Goal: Task Accomplishment & Management: Manage account settings

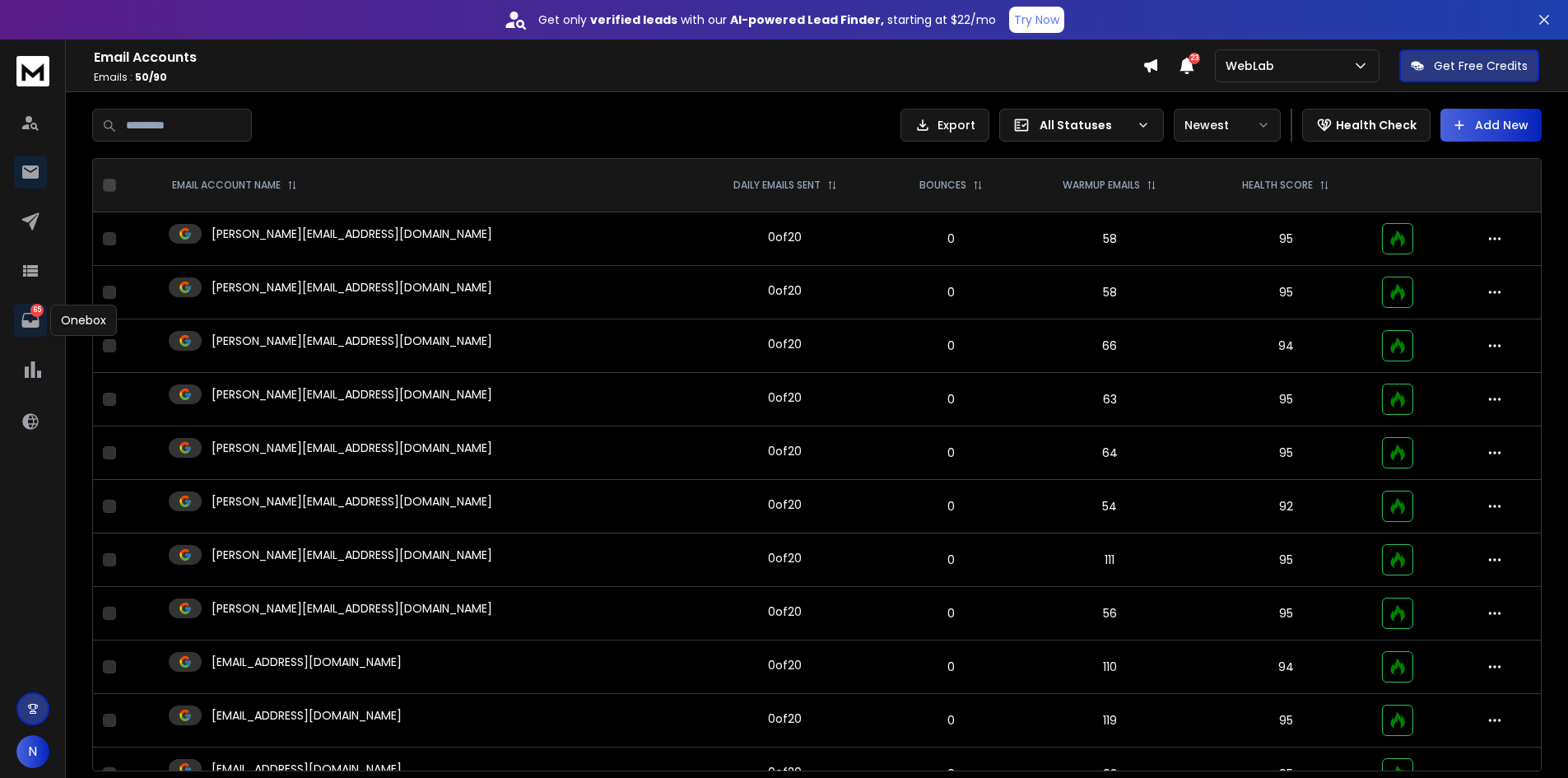
click at [39, 314] on p "65" at bounding box center [37, 310] width 14 height 14
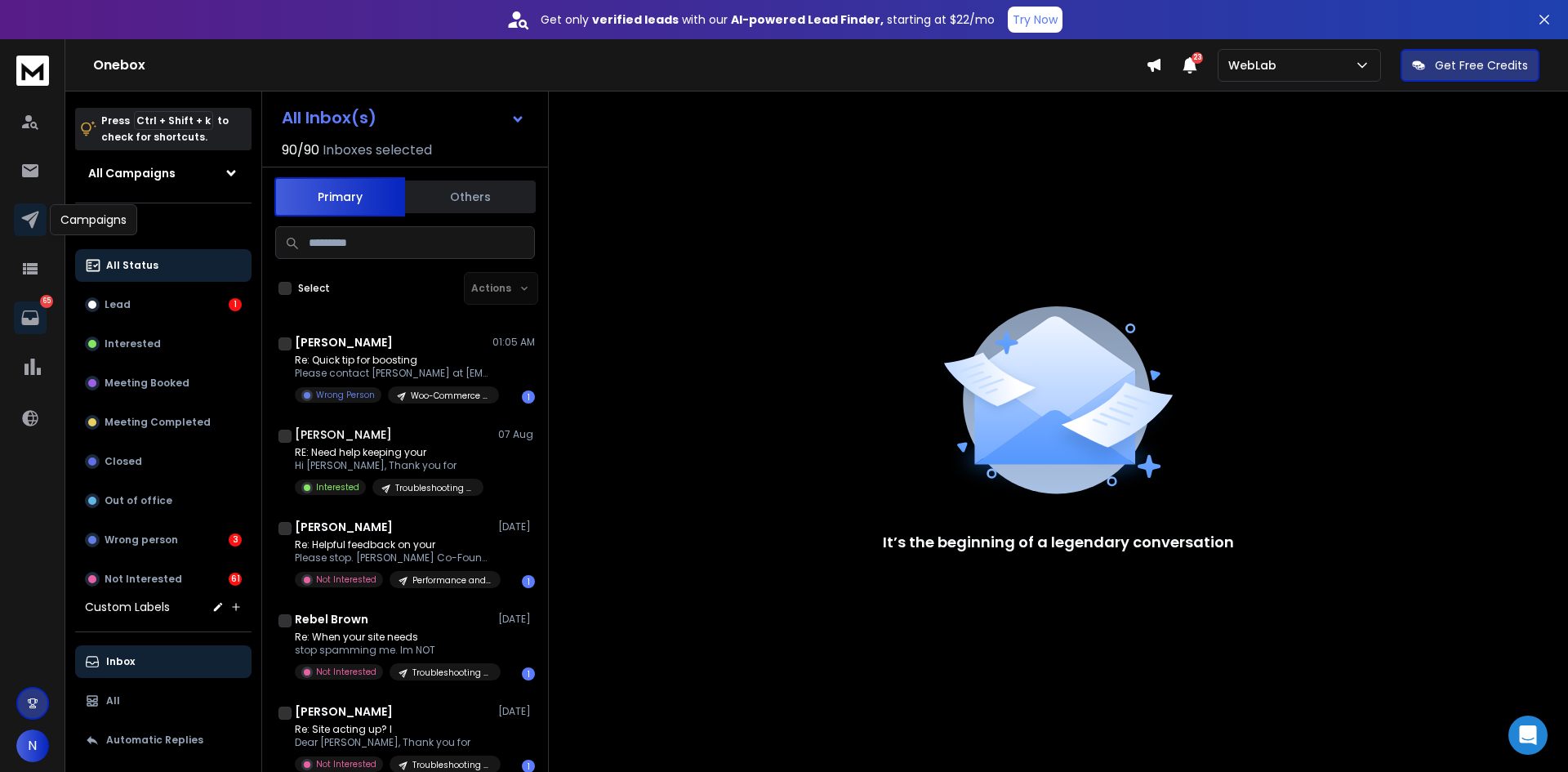
click at [32, 223] on icon at bounding box center [29, 219] width 17 height 17
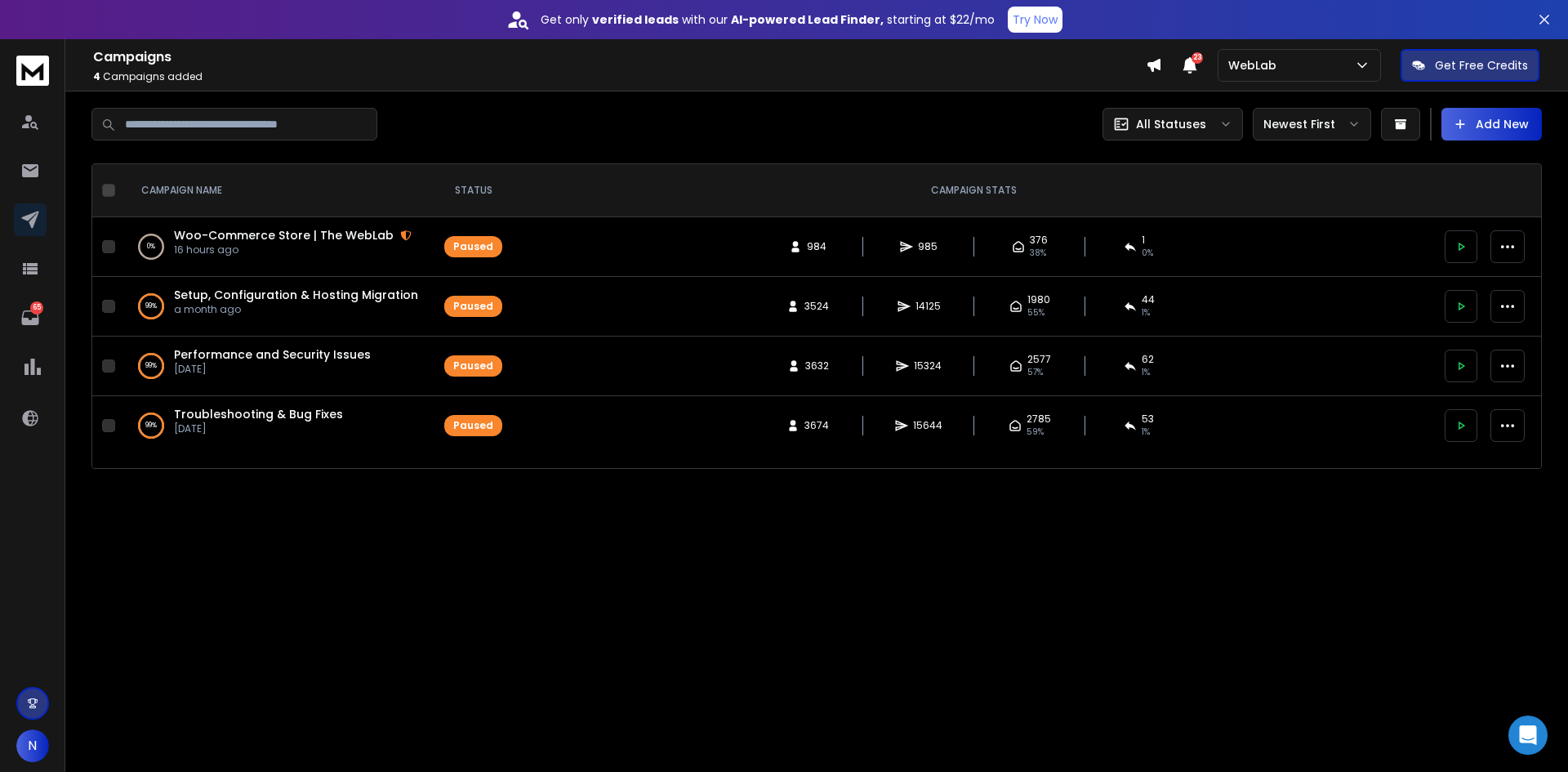
click at [343, 249] on p "16 hours ago" at bounding box center [292, 250] width 237 height 13
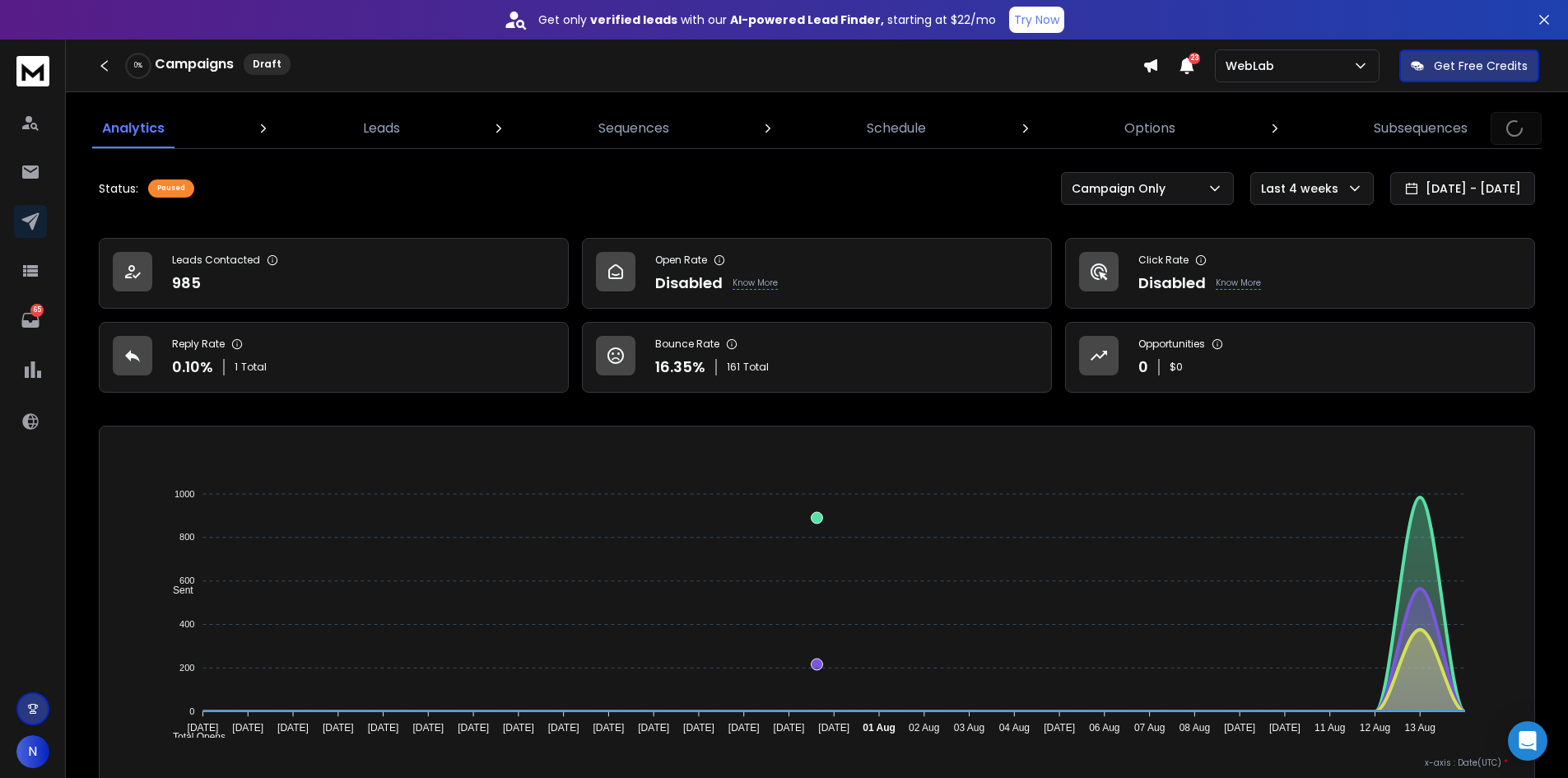
click at [418, 192] on div "Status: Paused Campaign Only Last 4 weeks 17 Jul 2025 - 14 Aug 2025" at bounding box center [817, 188] width 1436 height 33
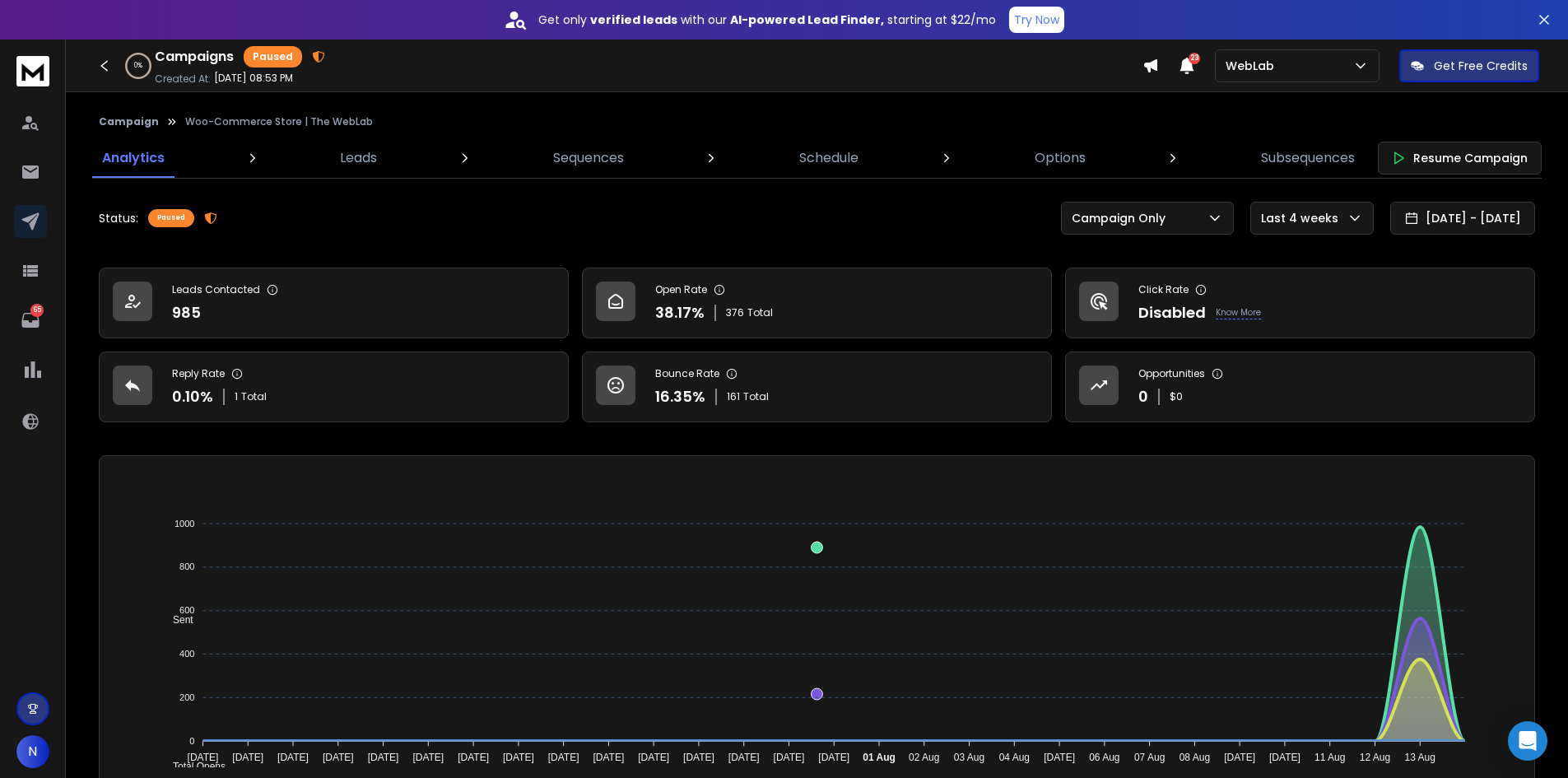
click at [860, 386] on link "Bounce Rate 16.35 % 161 Total" at bounding box center [817, 387] width 470 height 71
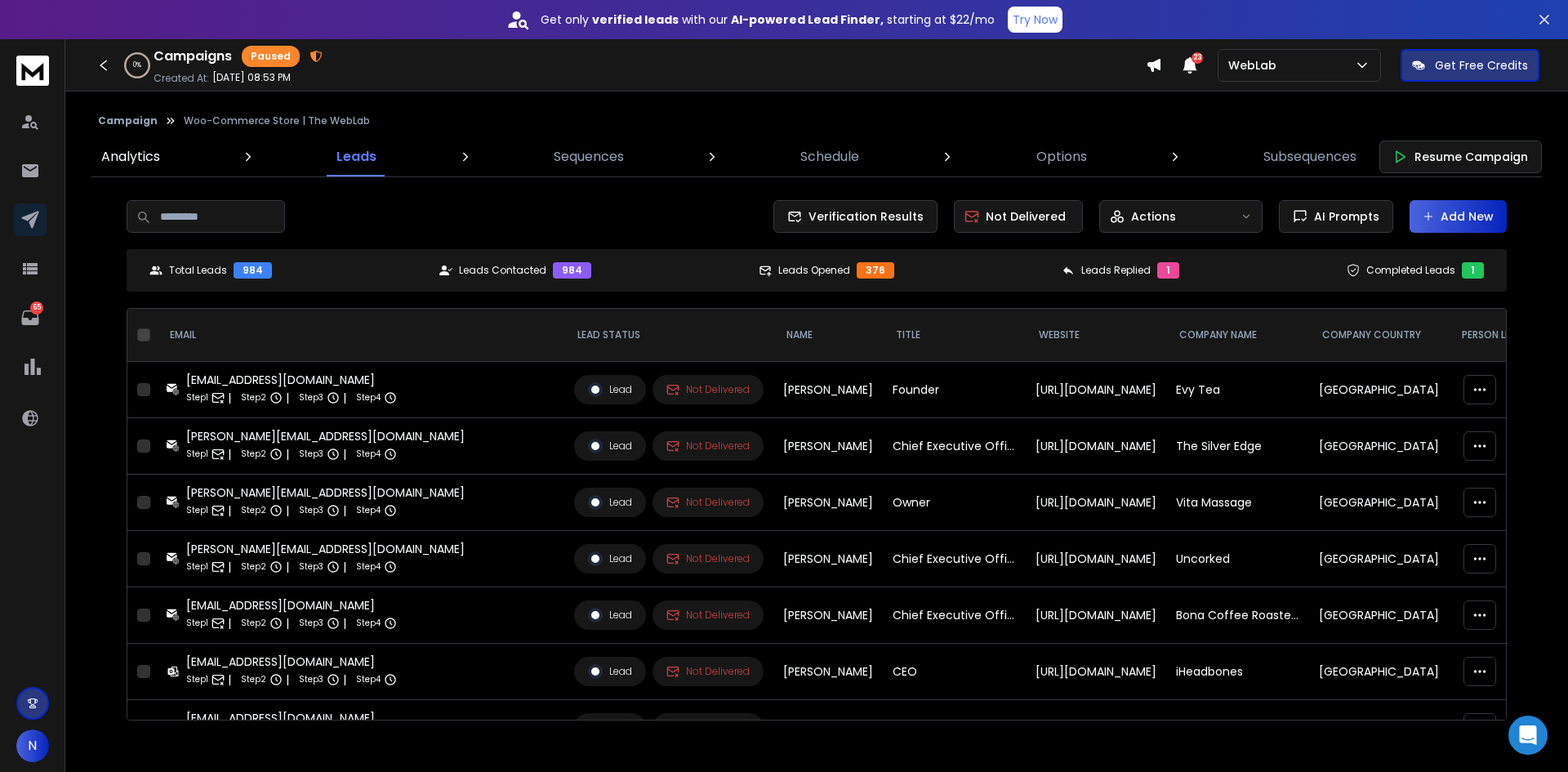
click at [117, 165] on p "Analytics" at bounding box center [131, 156] width 59 height 19
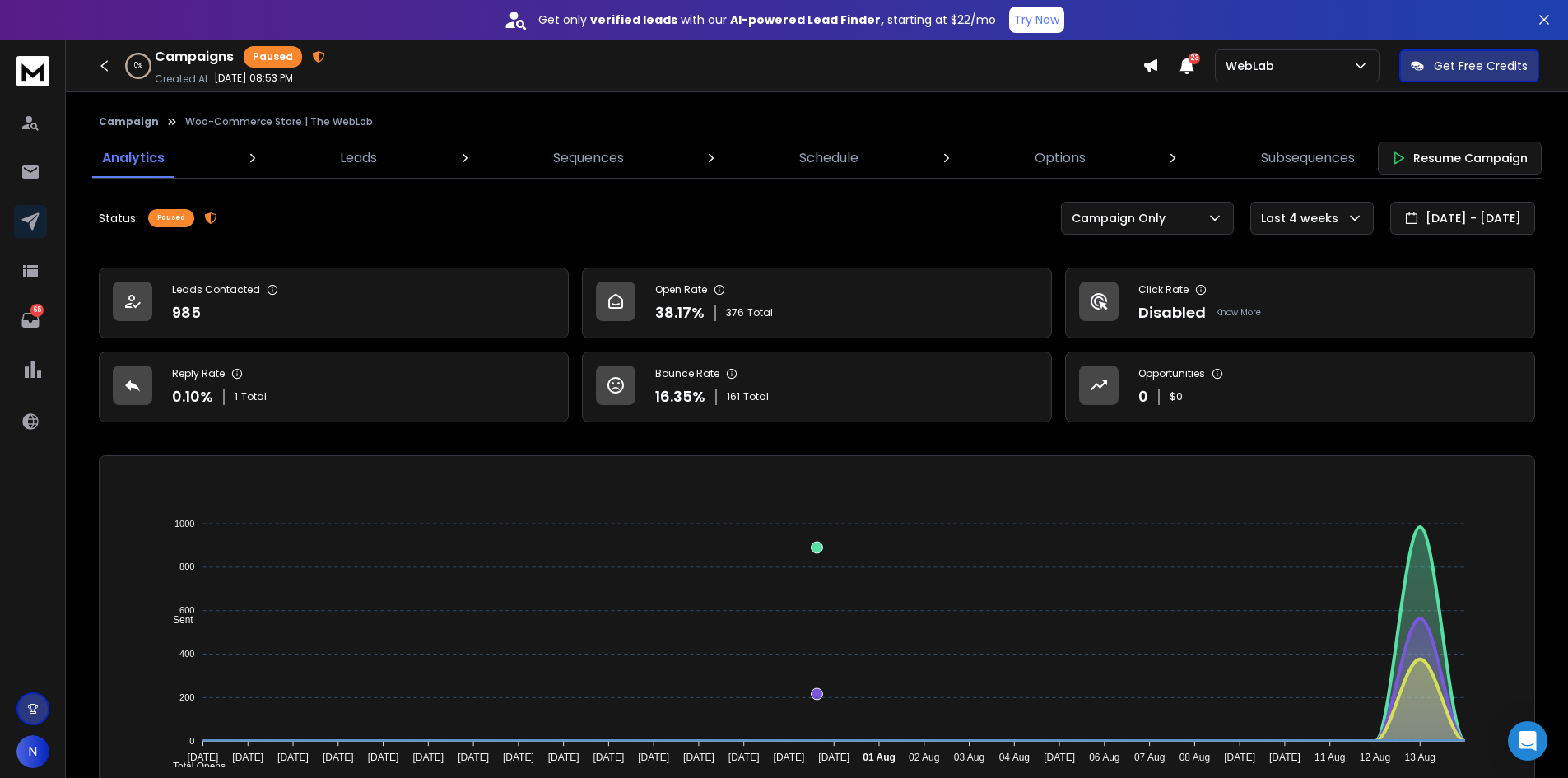
click at [862, 380] on link "Bounce Rate 16.35 % 161 Total" at bounding box center [817, 387] width 470 height 71
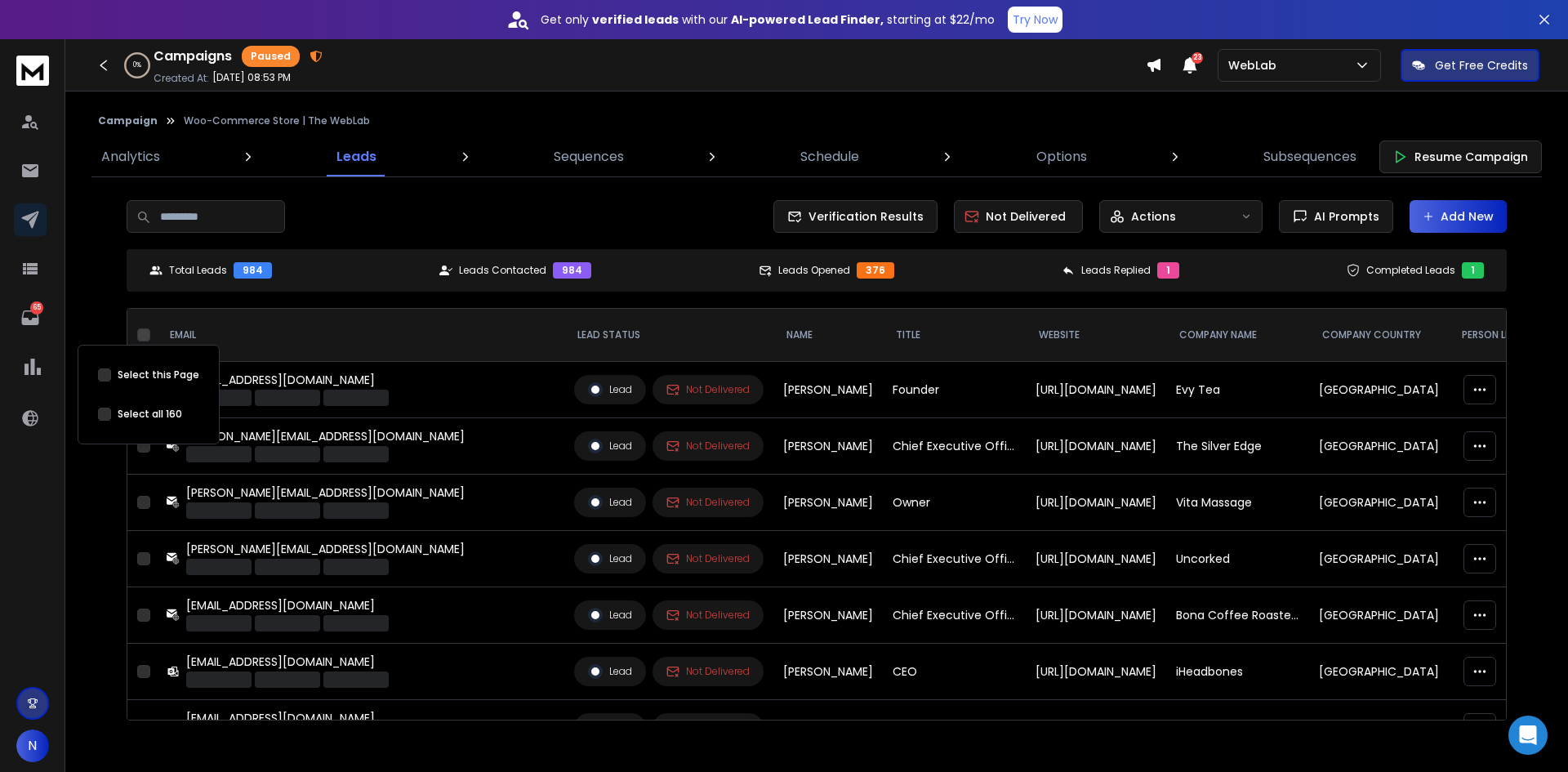
click at [107, 414] on button "Select this Page" at bounding box center [105, 415] width 13 height 13
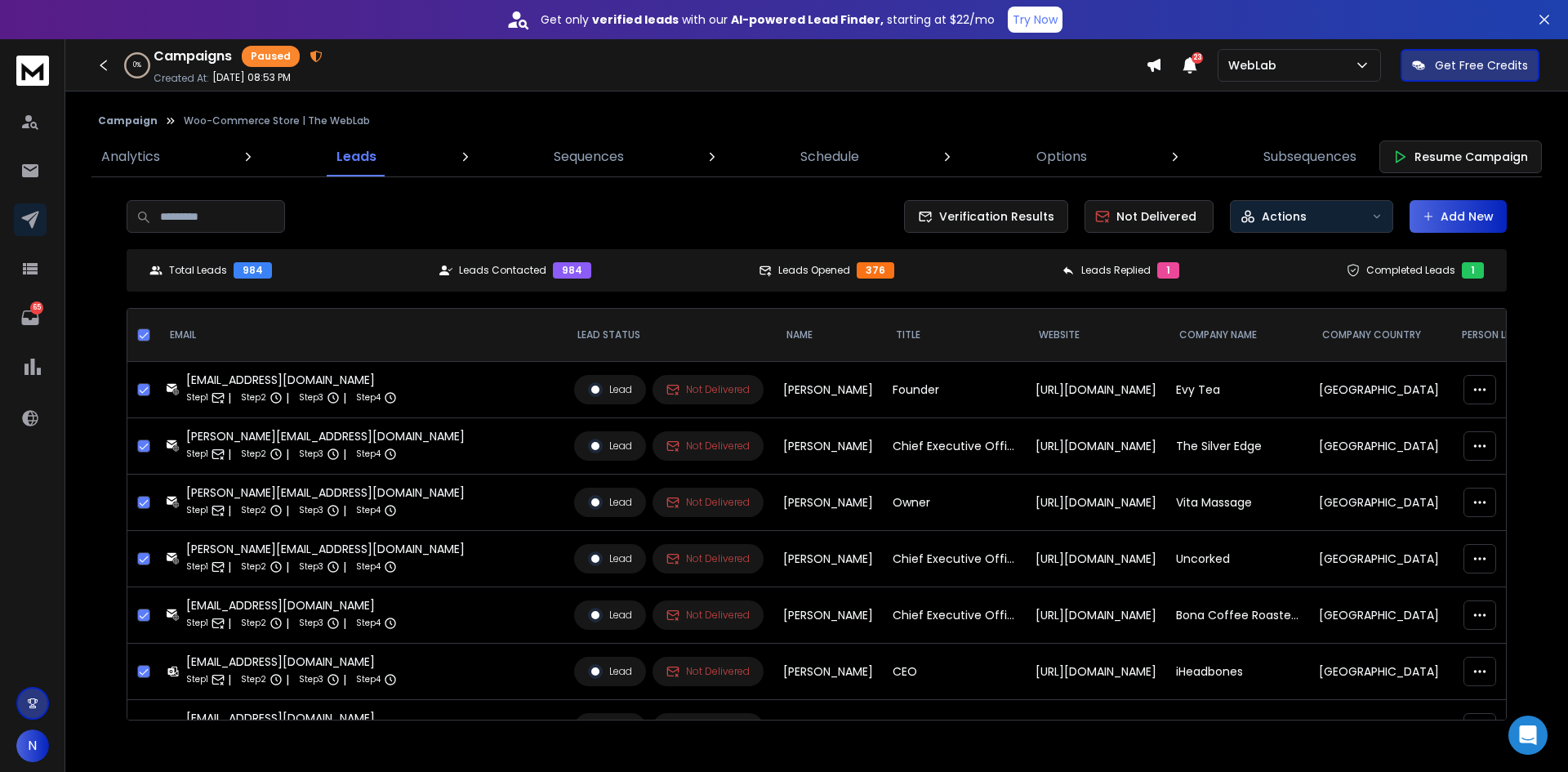
click at [1309, 209] on div "Actions" at bounding box center [1303, 216] width 124 height 16
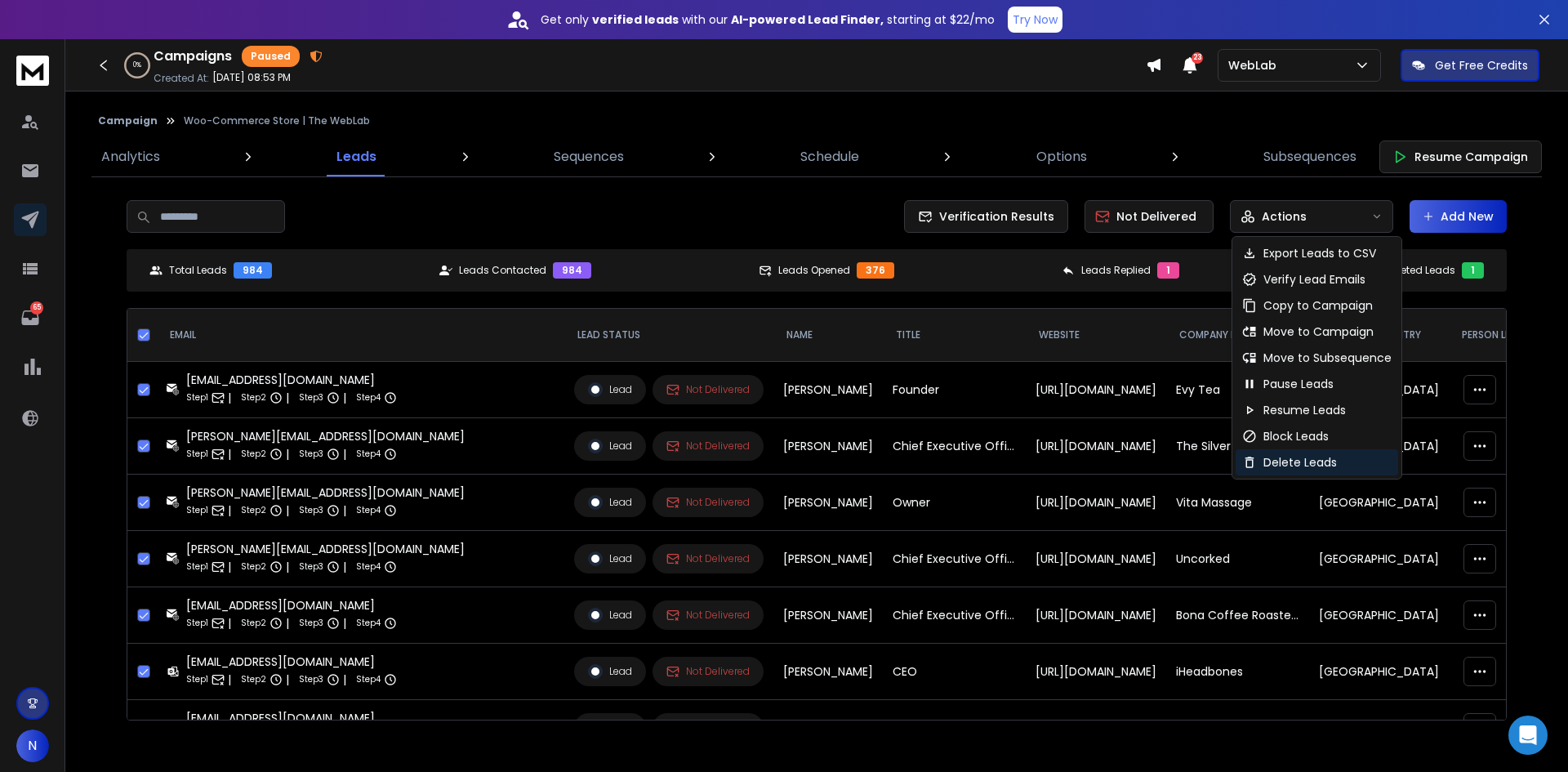
click at [1274, 460] on p "Delete Leads" at bounding box center [1300, 462] width 74 height 16
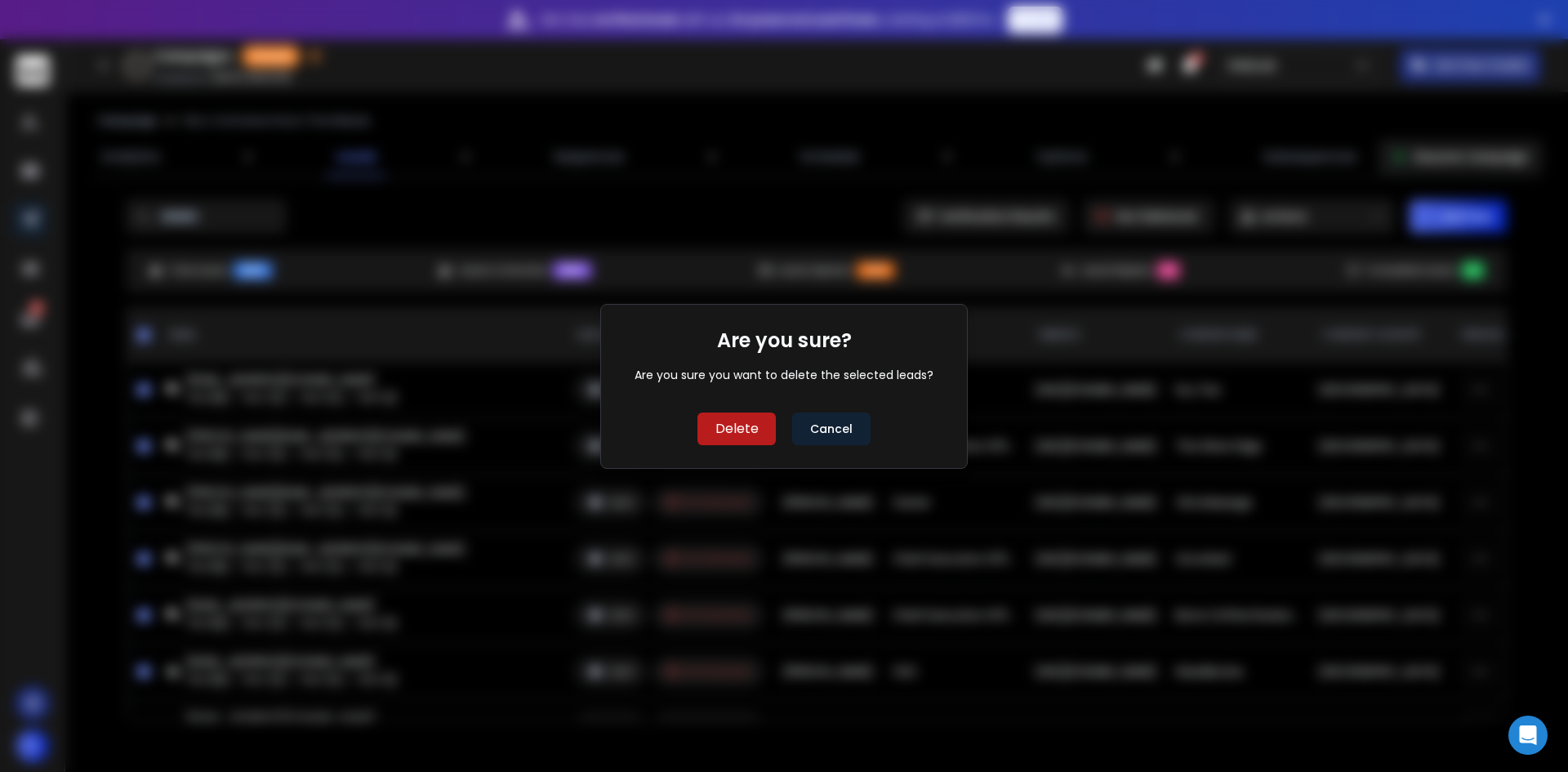
click at [749, 424] on button "Delete" at bounding box center [736, 429] width 78 height 33
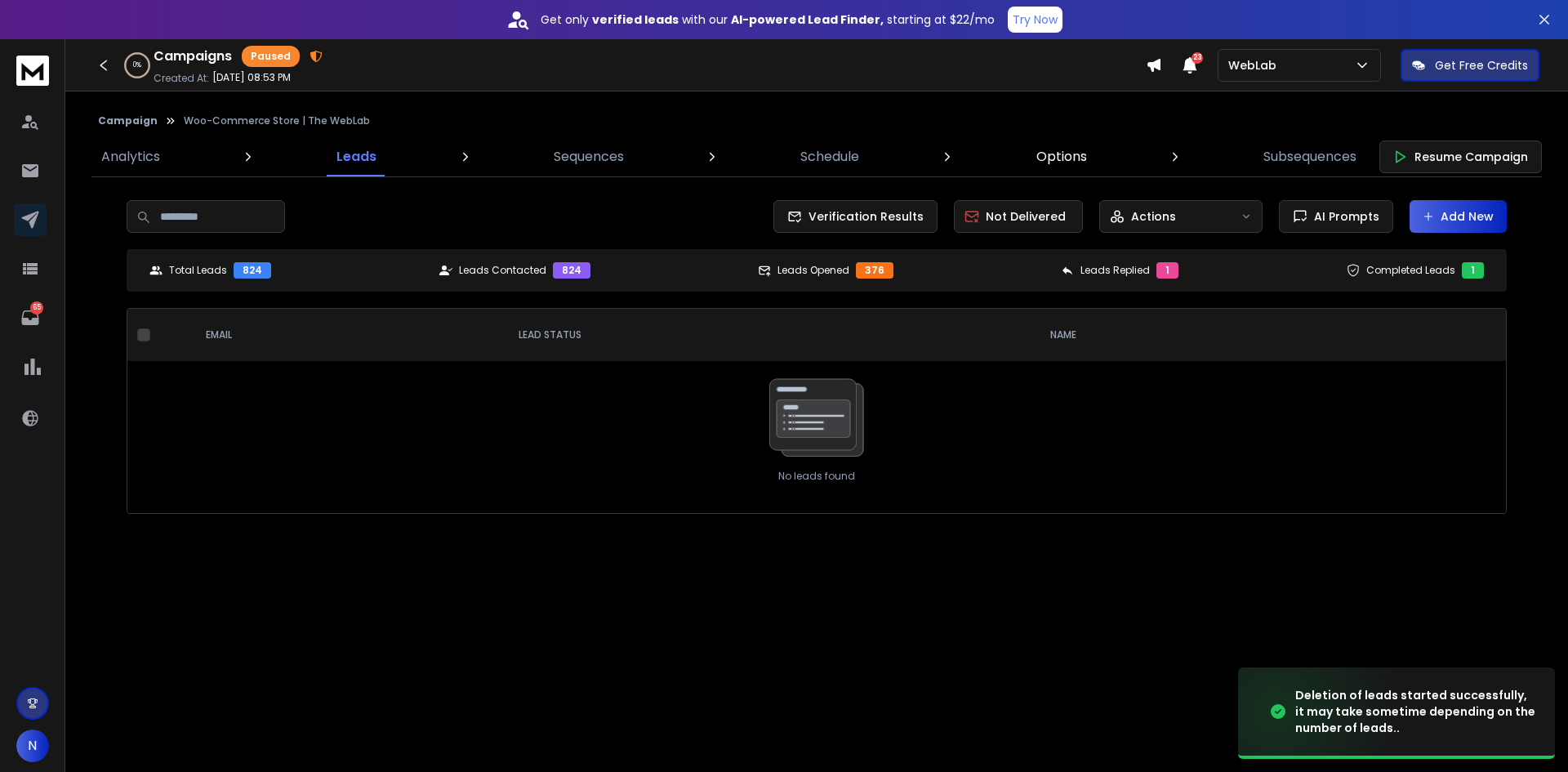
click at [1056, 151] on p "Options" at bounding box center [1061, 156] width 50 height 19
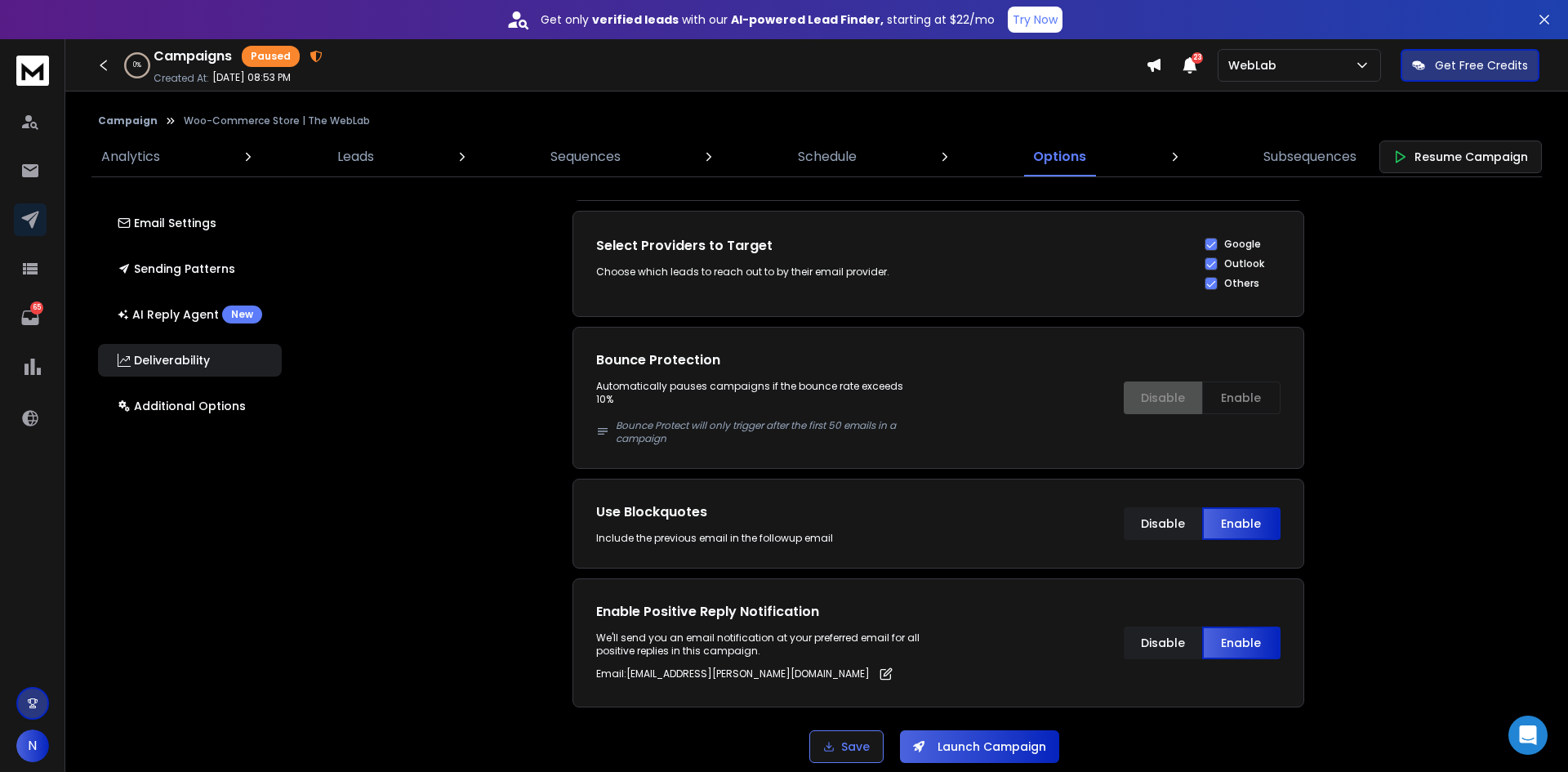
scroll to position [2420, 0]
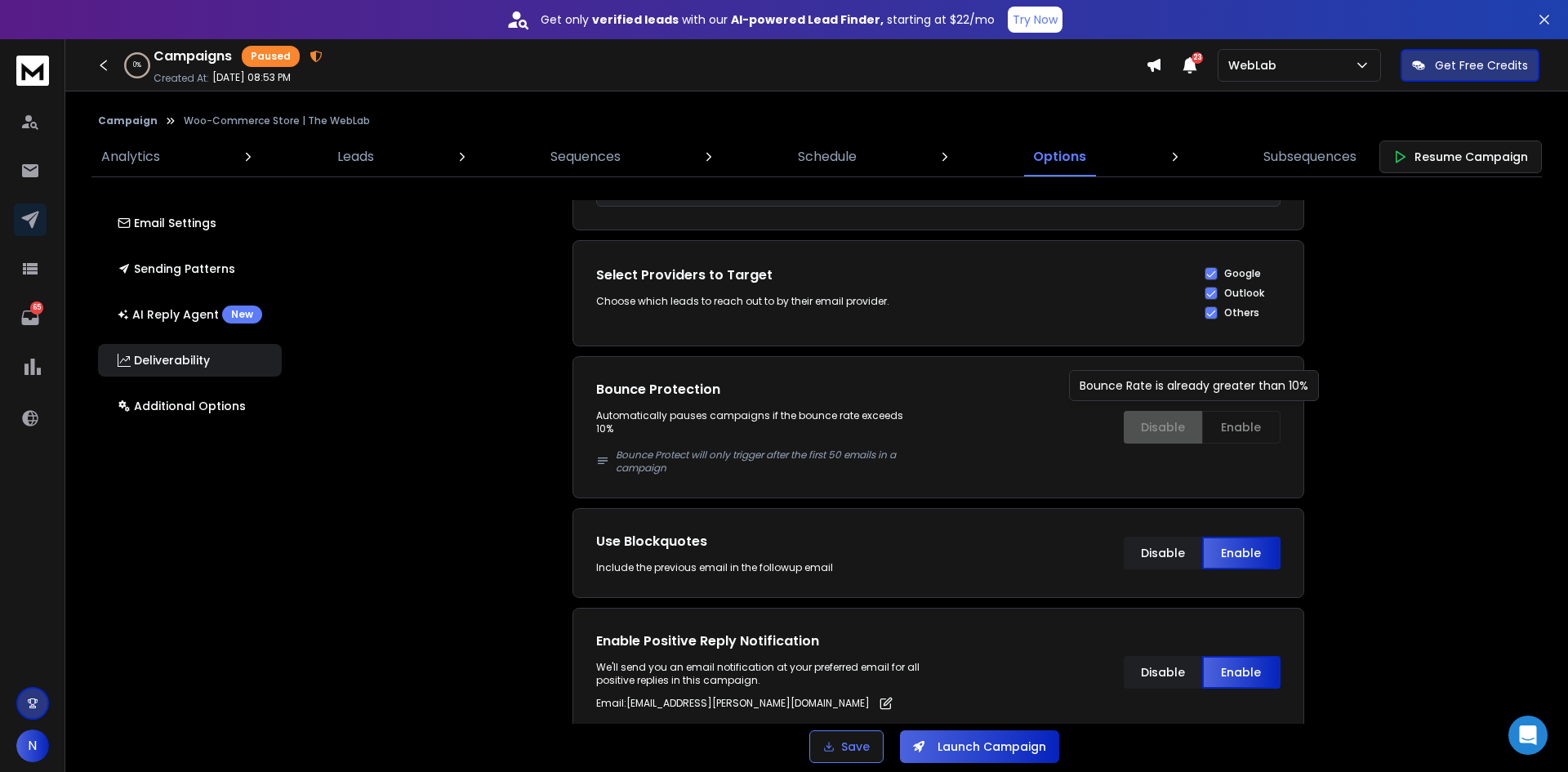
click at [1222, 419] on div "Disable Enable" at bounding box center [1202, 427] width 157 height 33
click at [1152, 425] on div "Disable Enable" at bounding box center [1202, 427] width 157 height 33
click at [1247, 424] on div "Disable Enable" at bounding box center [1202, 427] width 157 height 33
click at [126, 152] on p "Analytics" at bounding box center [131, 156] width 59 height 19
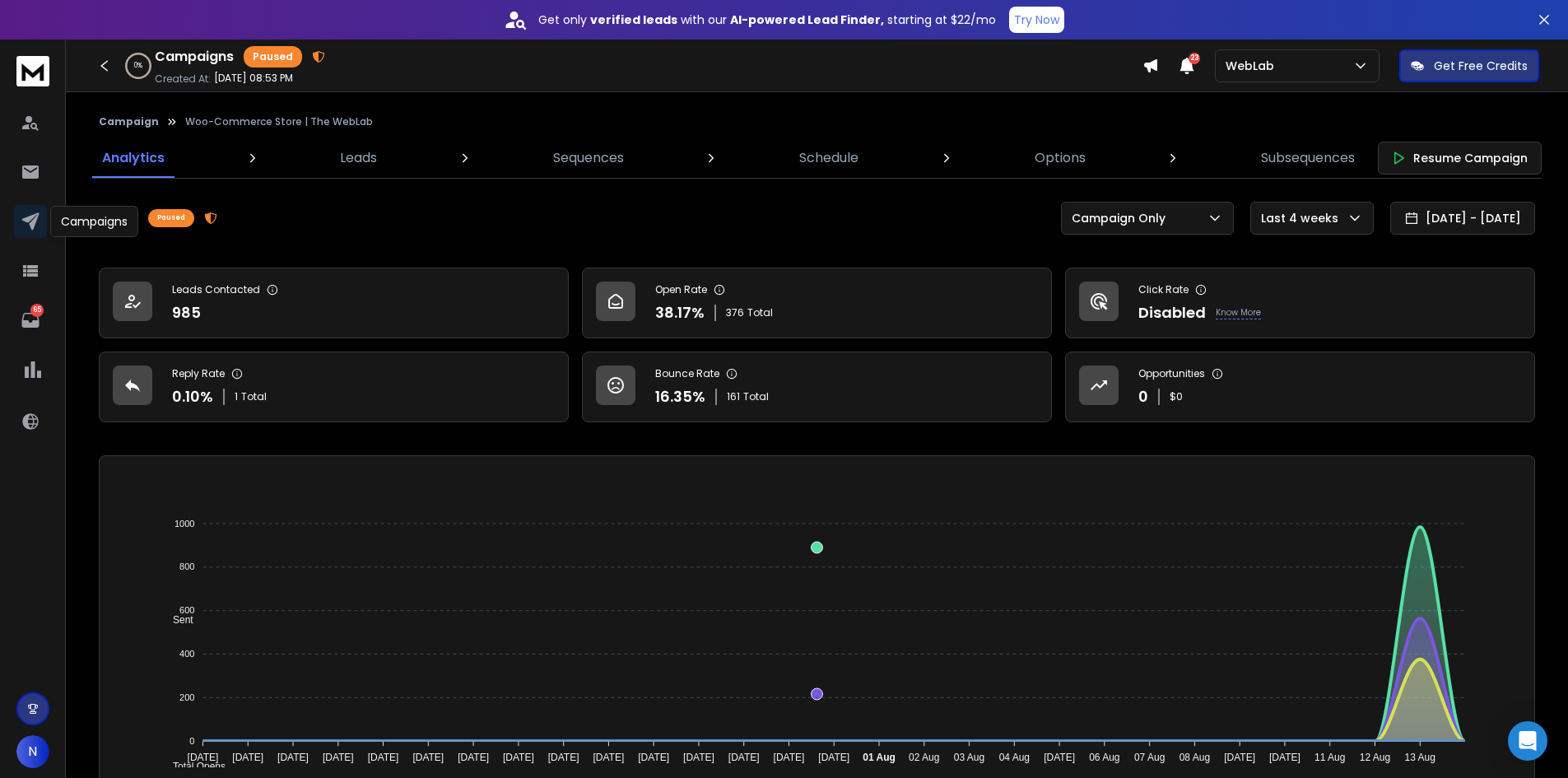
click at [30, 232] on link at bounding box center [30, 221] width 33 height 33
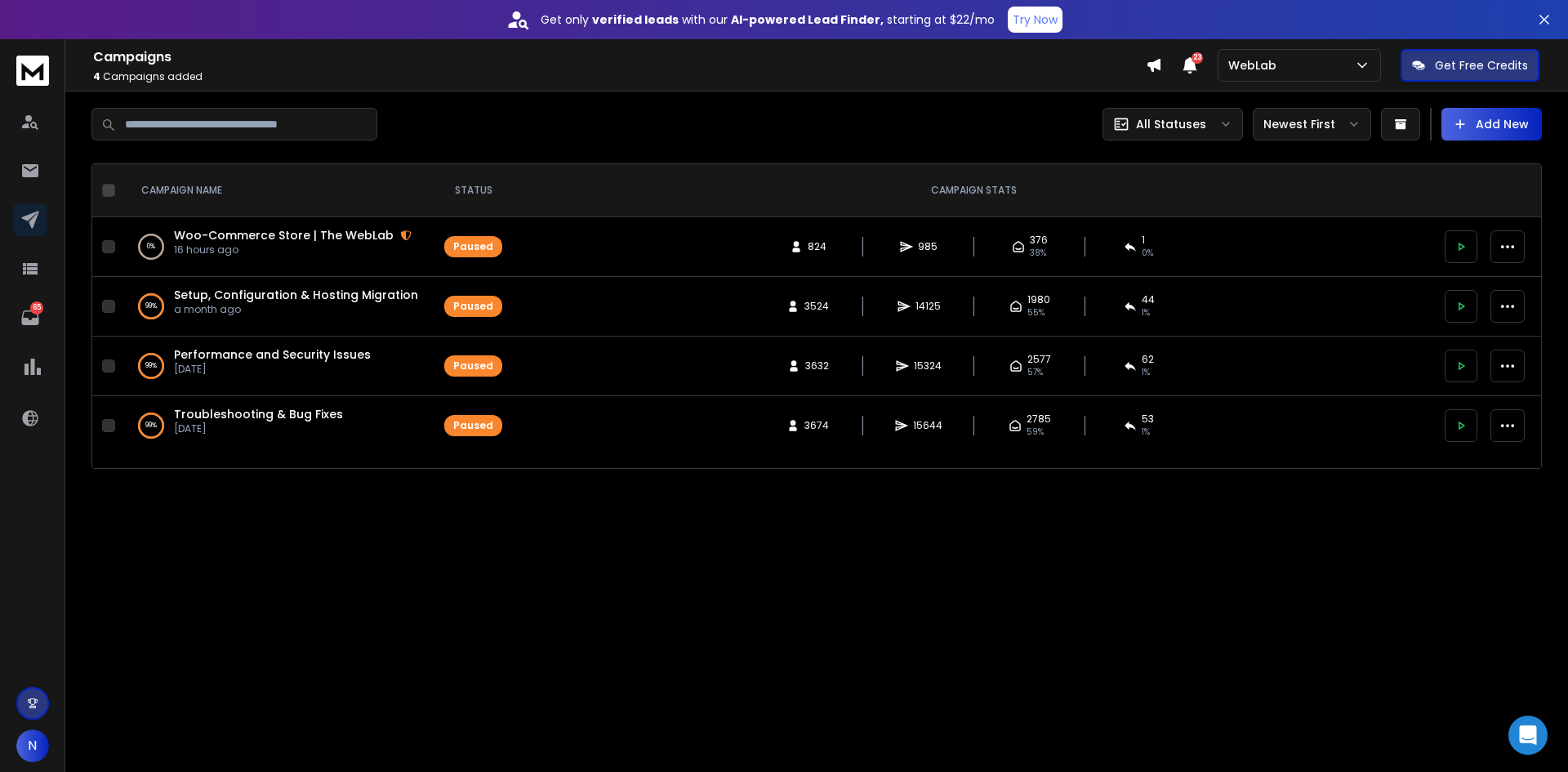
click at [1468, 248] on icon at bounding box center [1461, 247] width 15 height 15
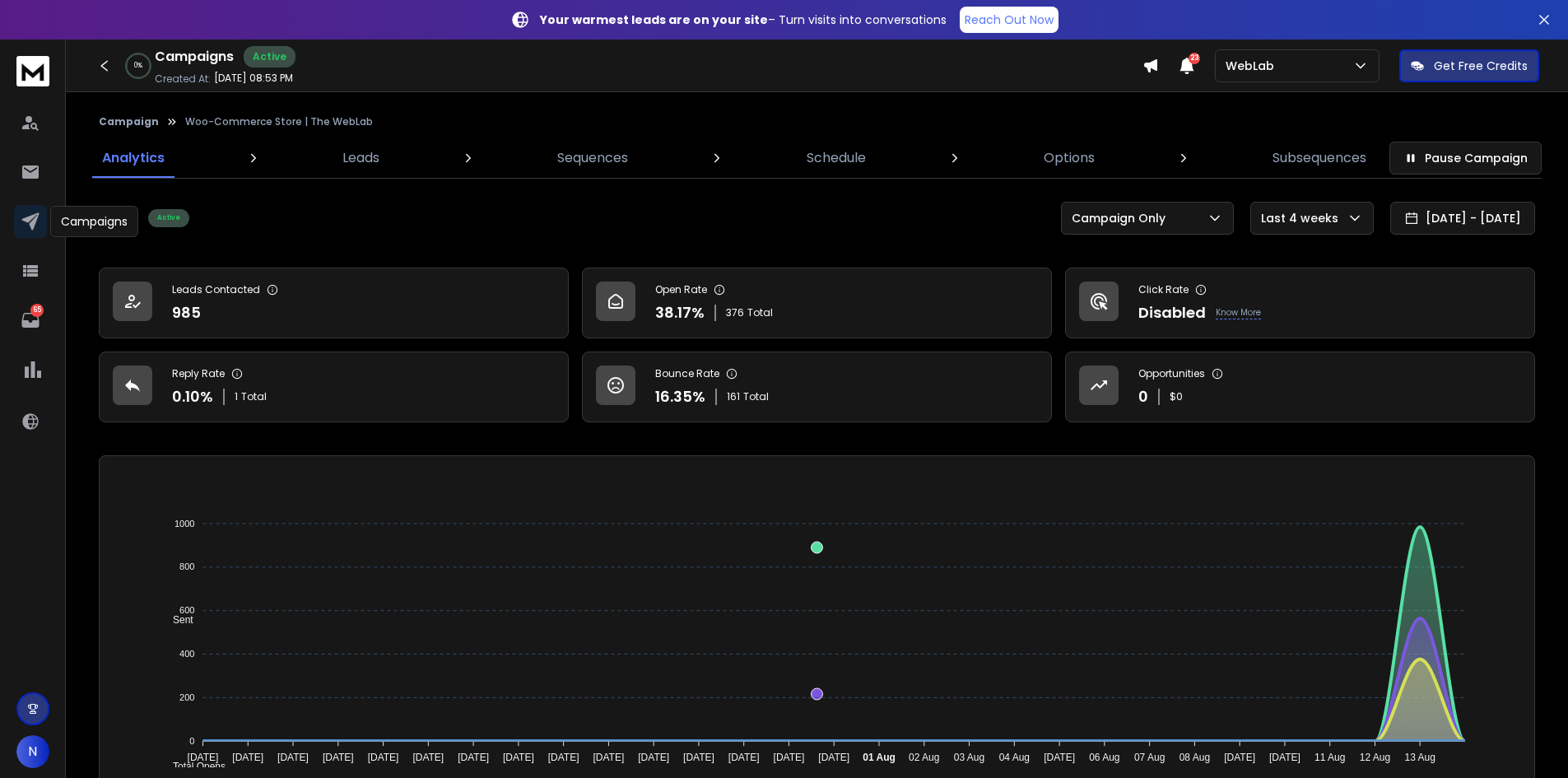
click at [30, 222] on icon at bounding box center [30, 221] width 19 height 19
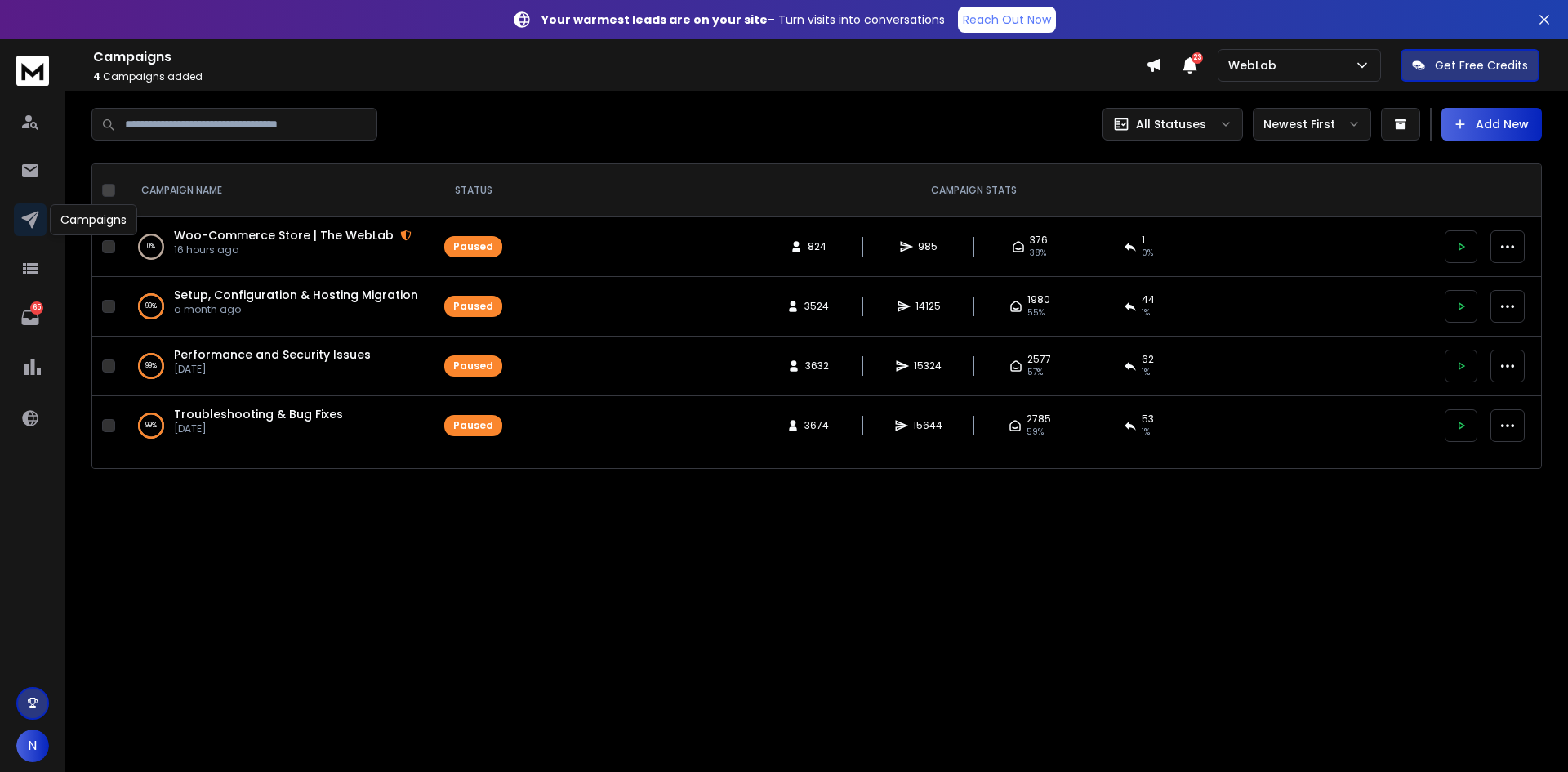
click at [36, 222] on icon at bounding box center [29, 219] width 19 height 19
click at [359, 239] on span "Woo-Commerce Store | The WebLab" at bounding box center [284, 235] width 220 height 16
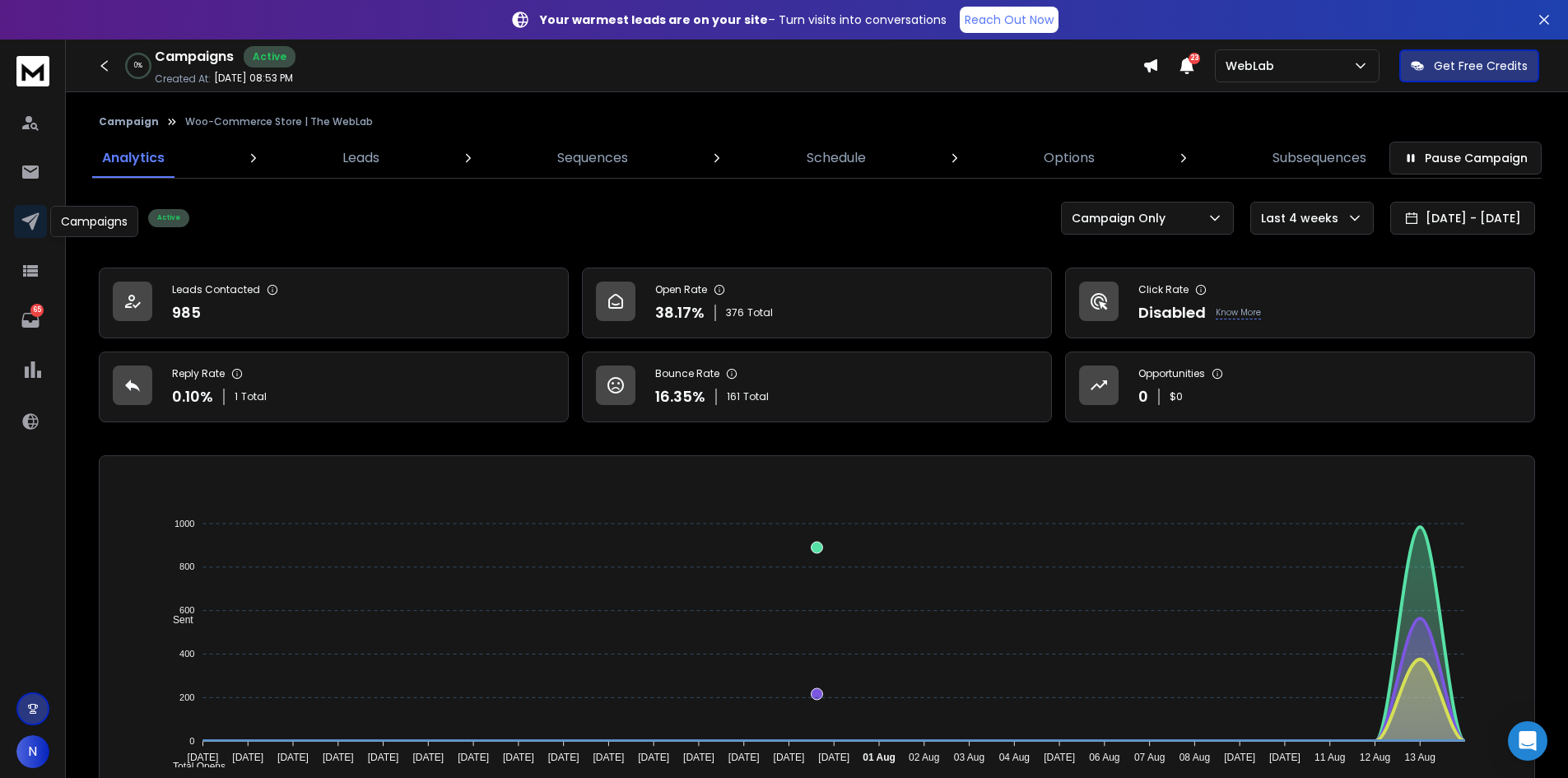
click at [30, 227] on icon at bounding box center [30, 221] width 17 height 17
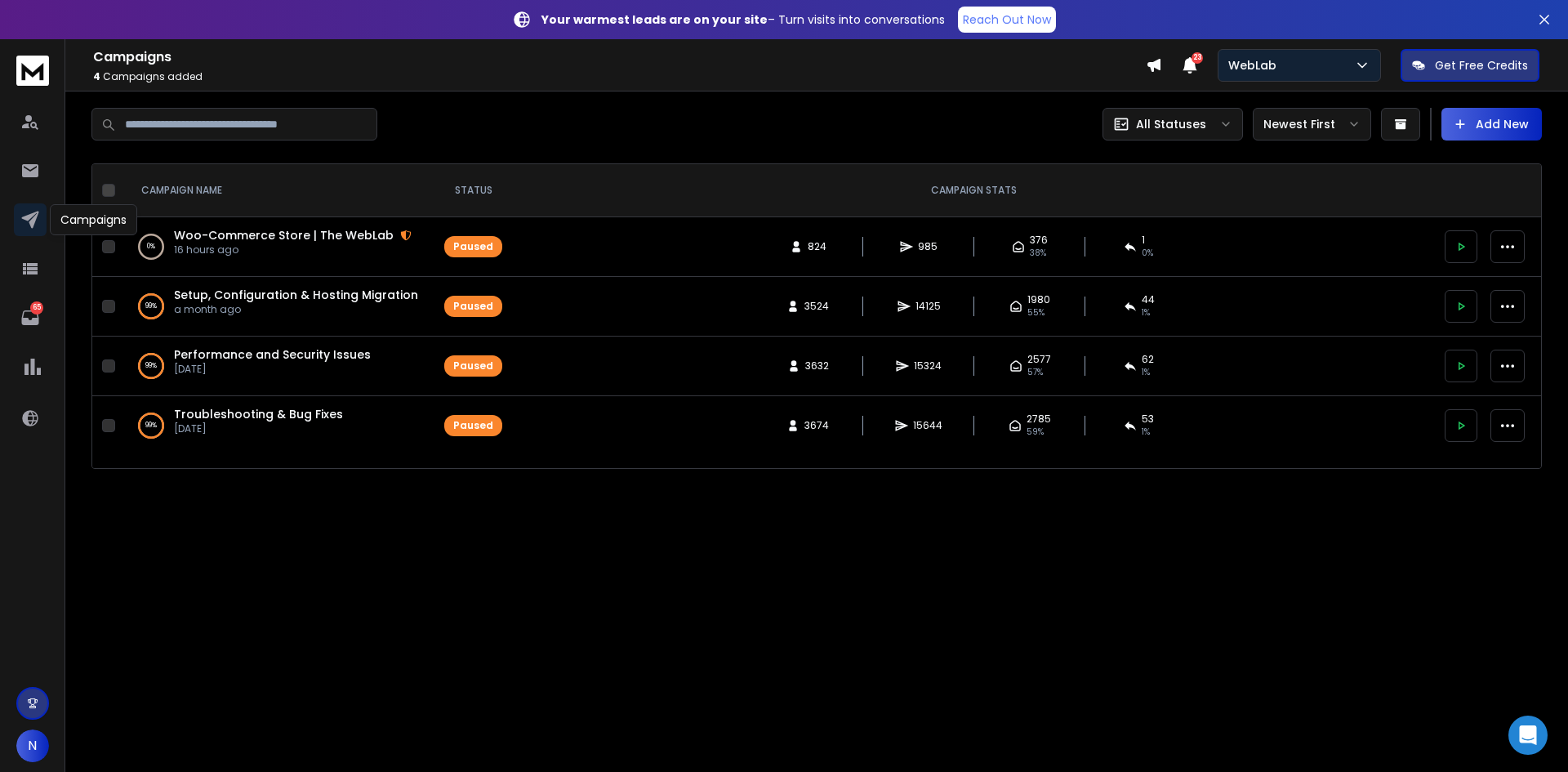
click at [1274, 71] on p "WebLab" at bounding box center [1255, 65] width 55 height 16
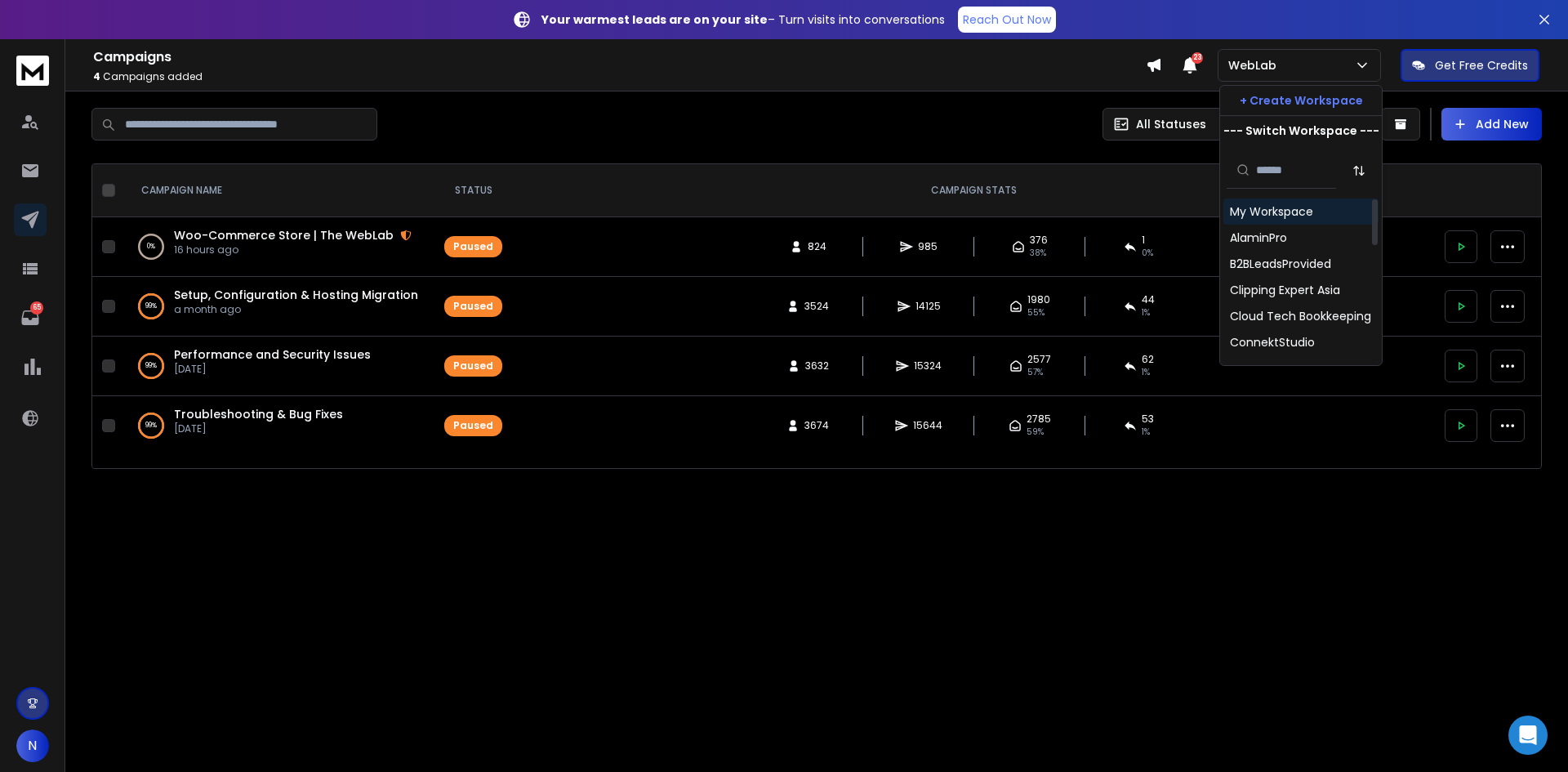
click at [1283, 201] on div "My Workspace" at bounding box center [1300, 211] width 155 height 26
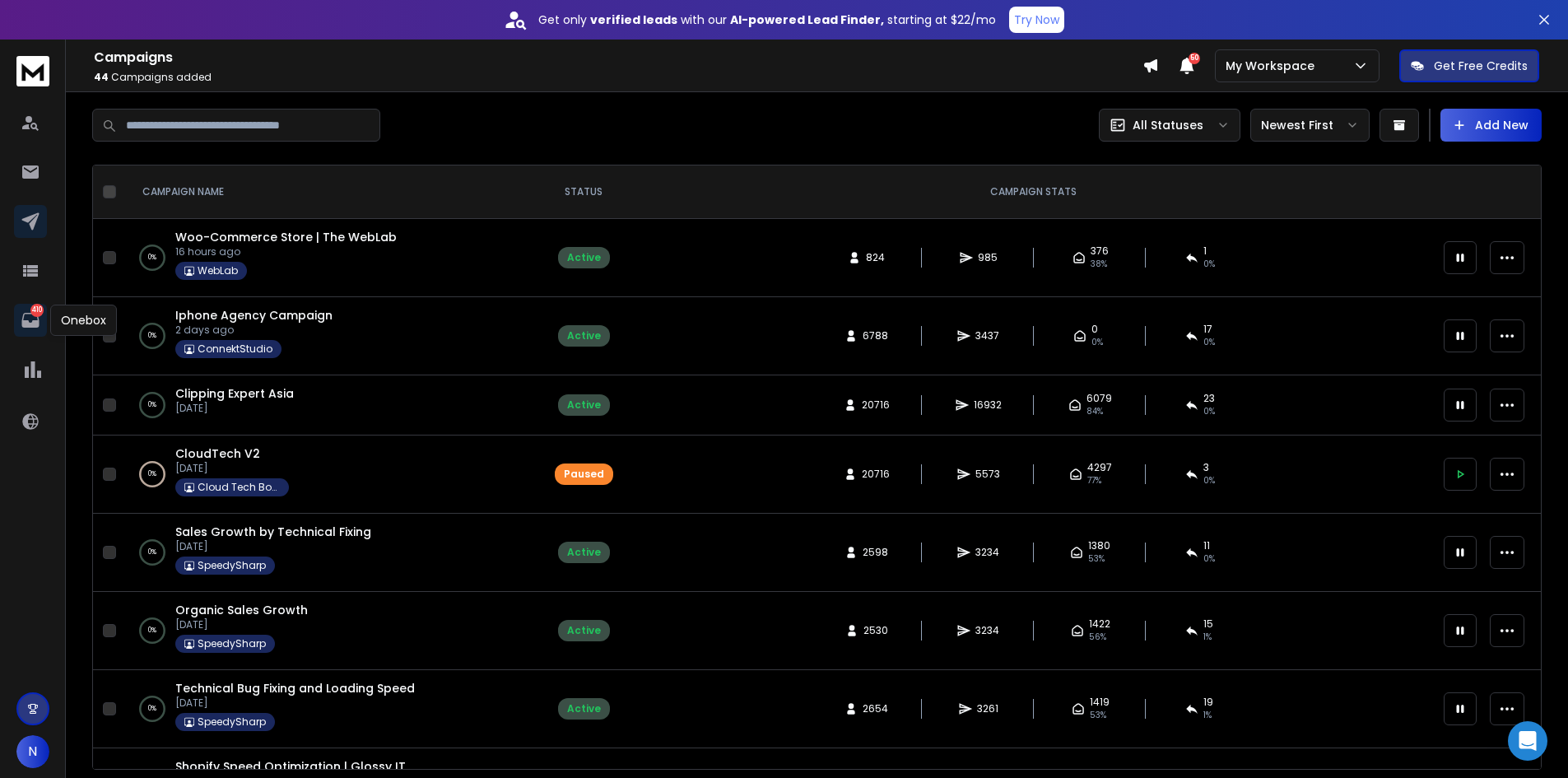
click at [19, 319] on link "410" at bounding box center [30, 320] width 33 height 33
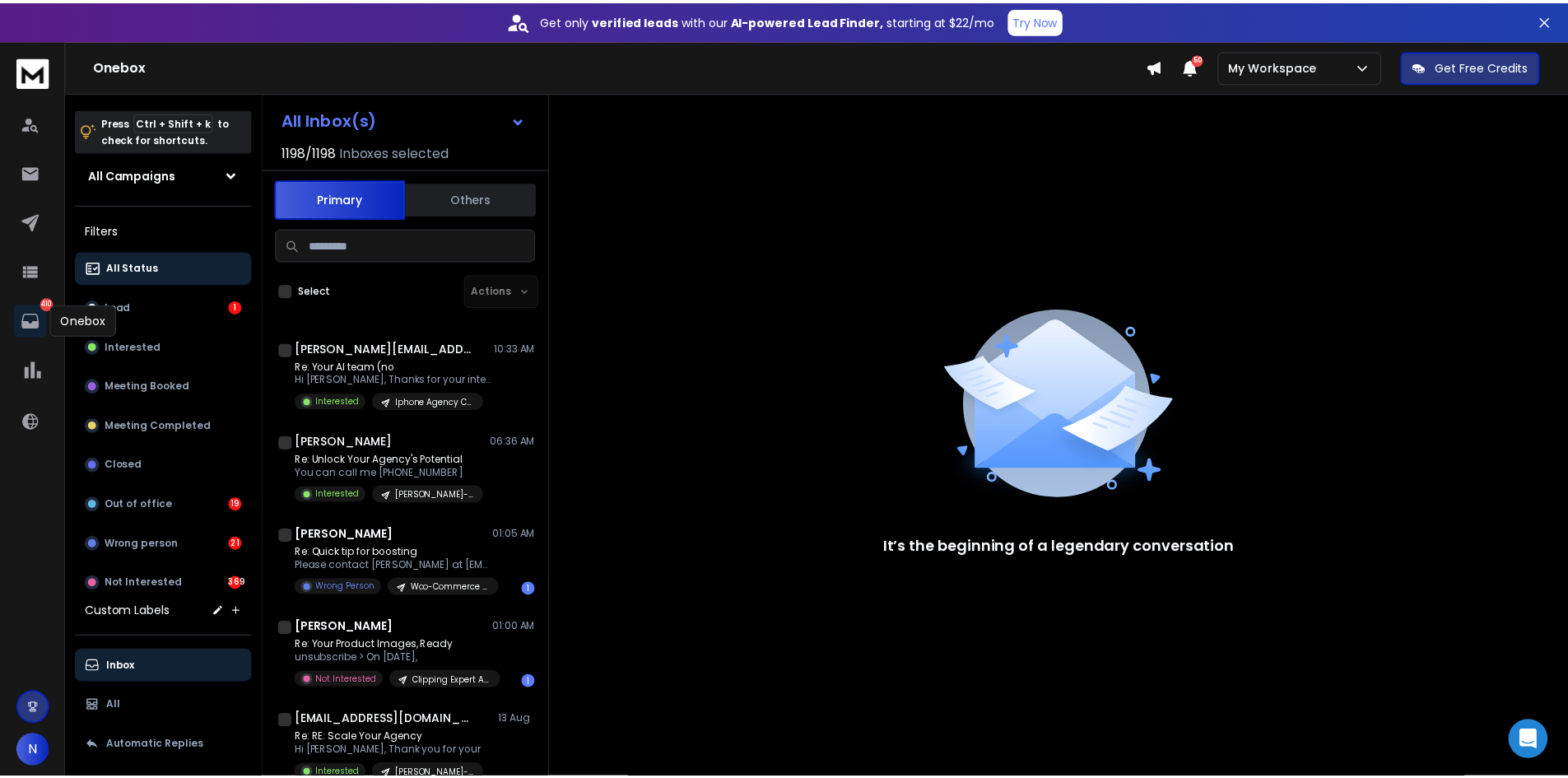
scroll to position [824, 0]
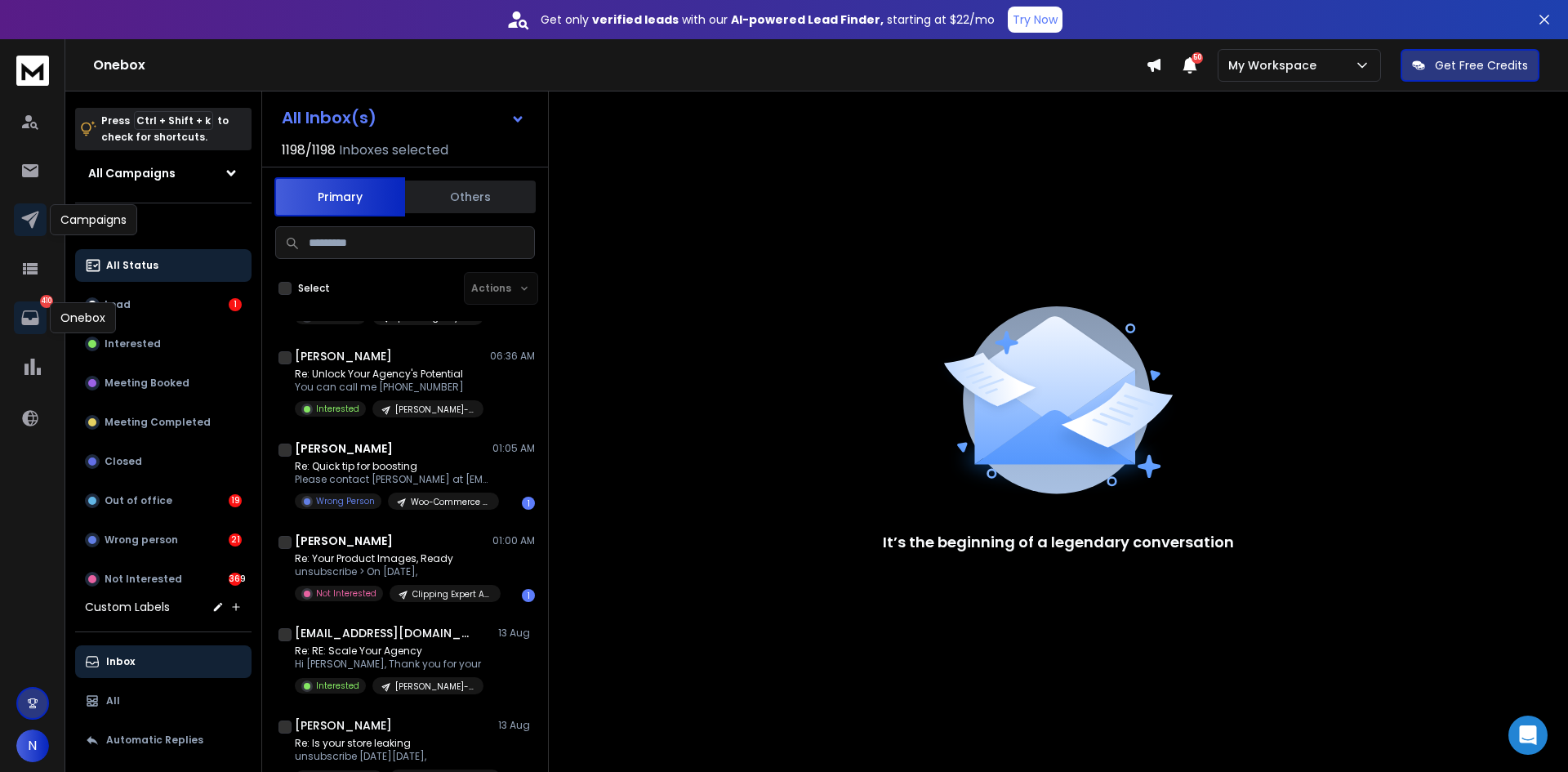
click at [28, 213] on icon at bounding box center [29, 219] width 19 height 19
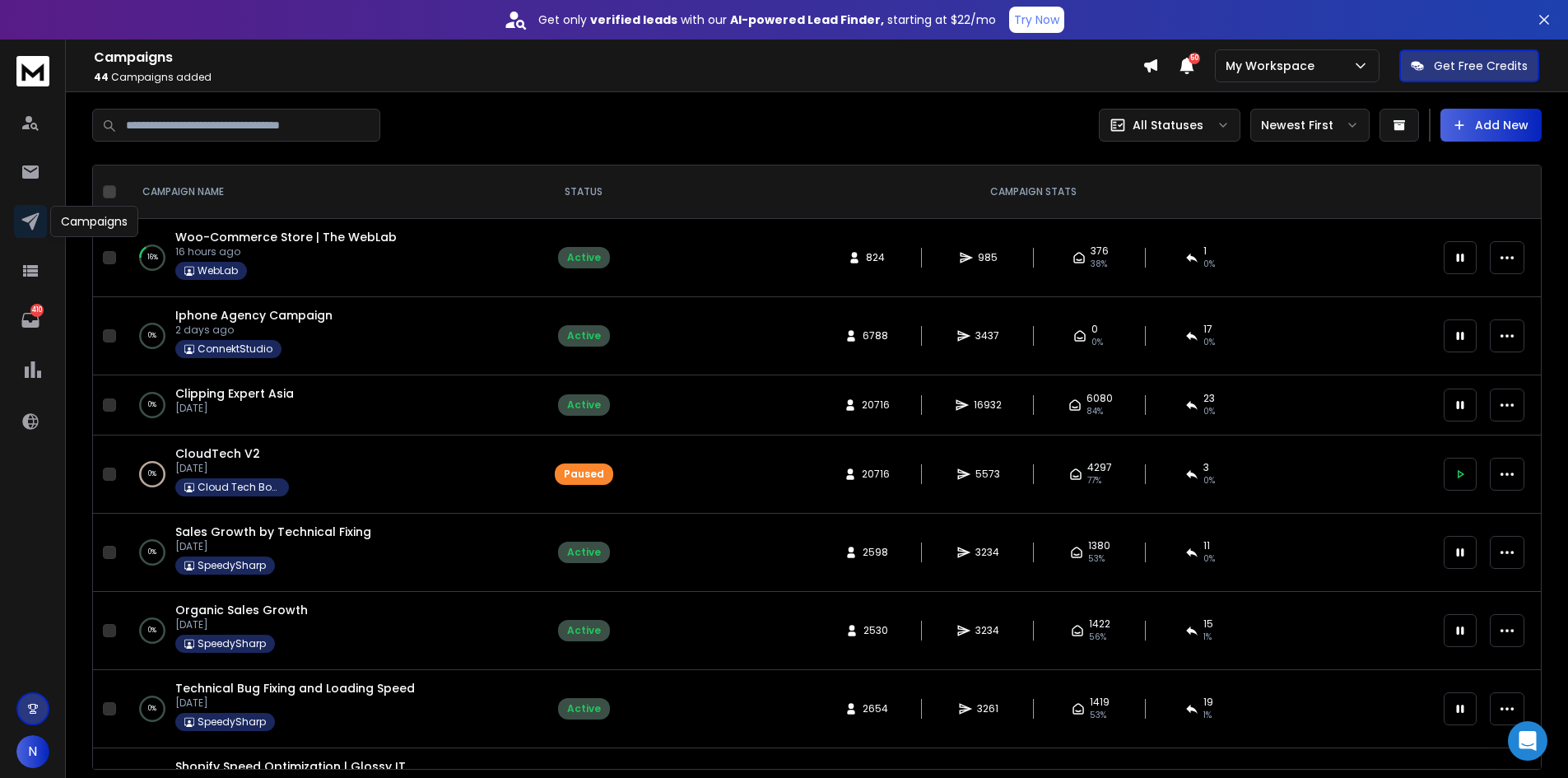
click at [377, 324] on div "0 % Iphone Agency Campaign [DATE] ConnektStudio" at bounding box center [329, 336] width 379 height 58
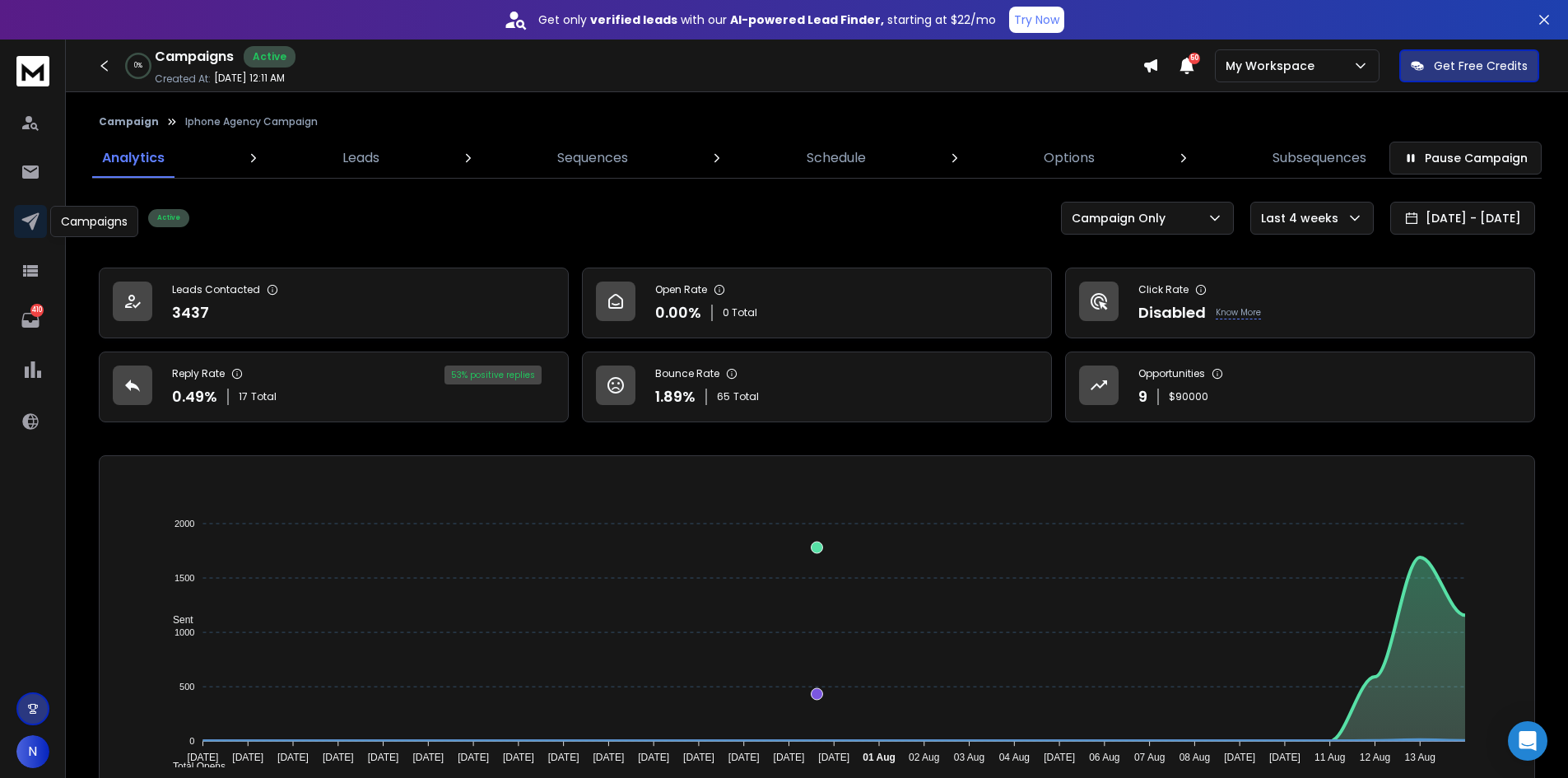
click at [25, 226] on icon at bounding box center [30, 221] width 19 height 19
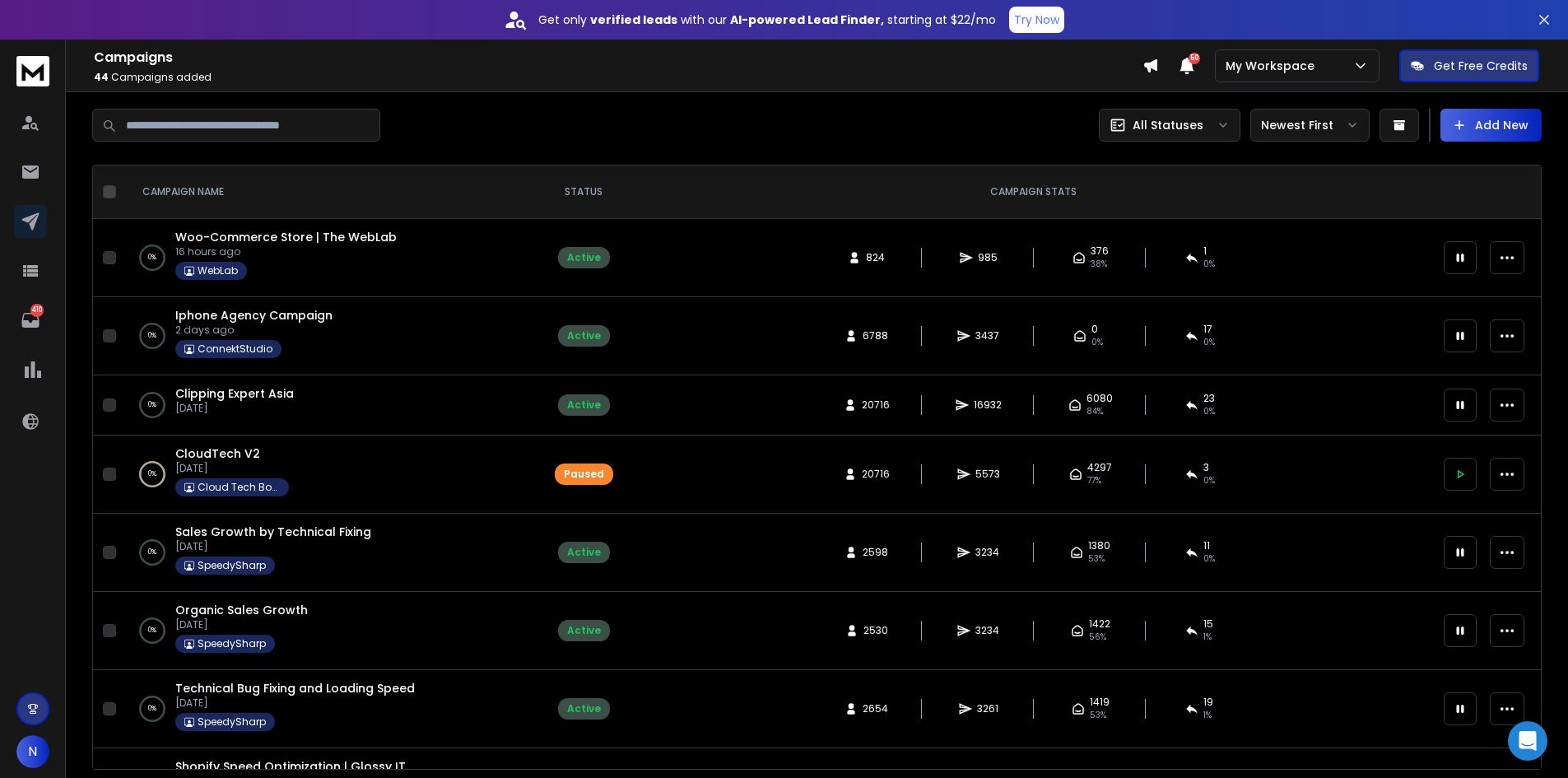
click at [642, 332] on div "6788 3437 0 0 % 17 0 %" at bounding box center [1033, 336] width 781 height 26
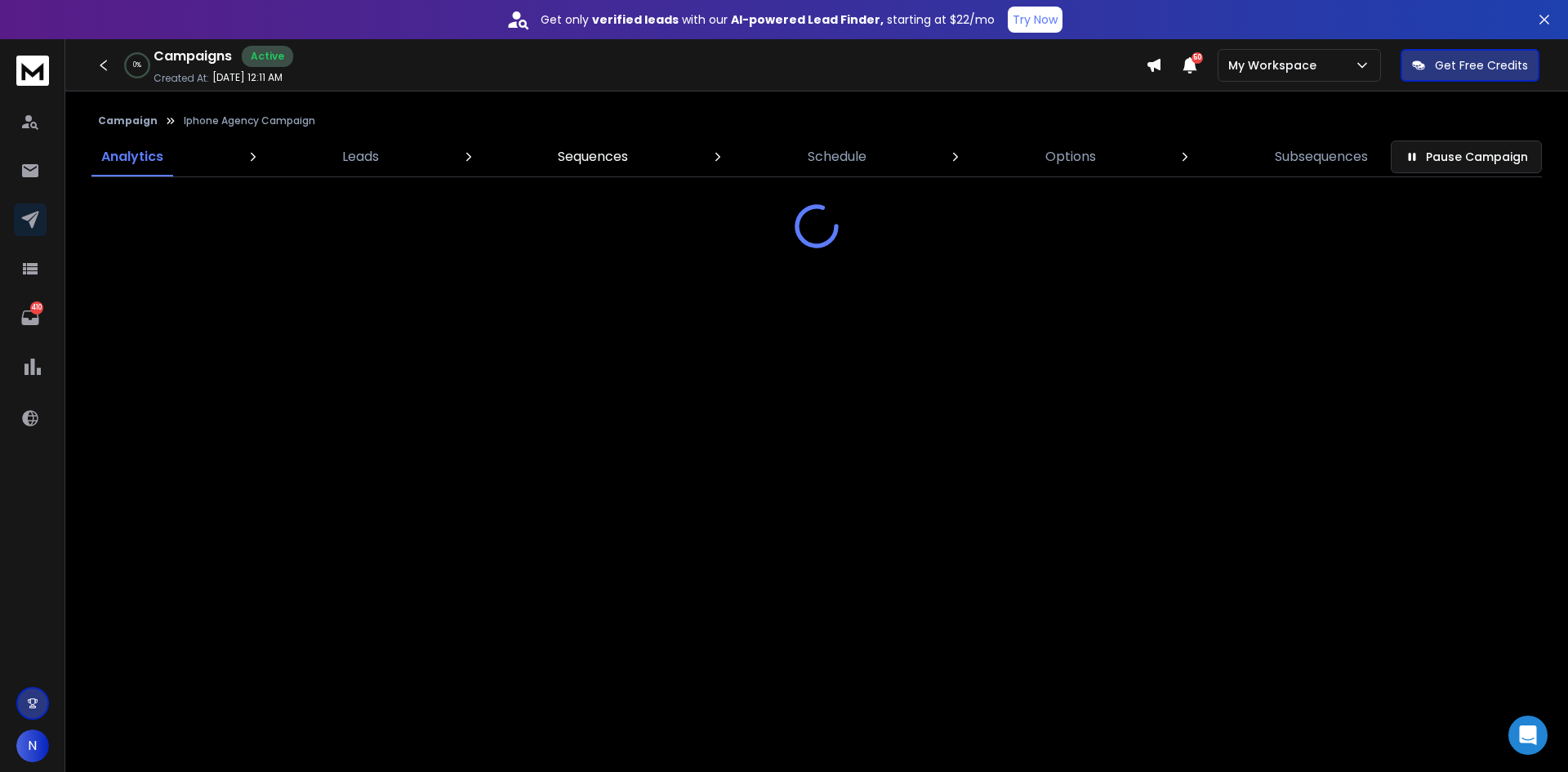
click at [591, 159] on p "Sequences" at bounding box center [593, 156] width 70 height 19
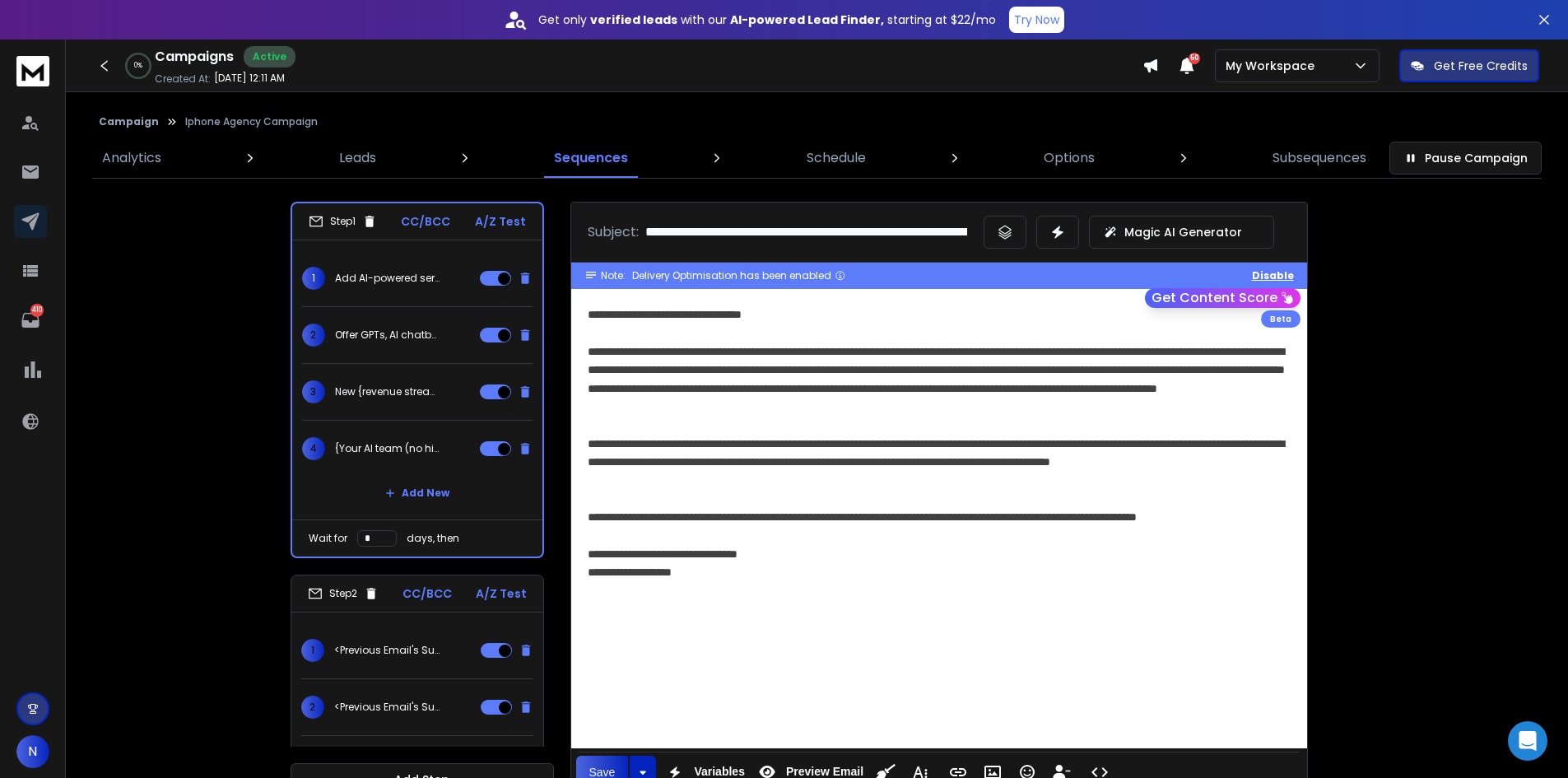
click at [358, 439] on div "4 {Your AI team (no hiring needed) — want to see how?|Your AI team (no hiring n…" at bounding box center [371, 448] width 139 height 23
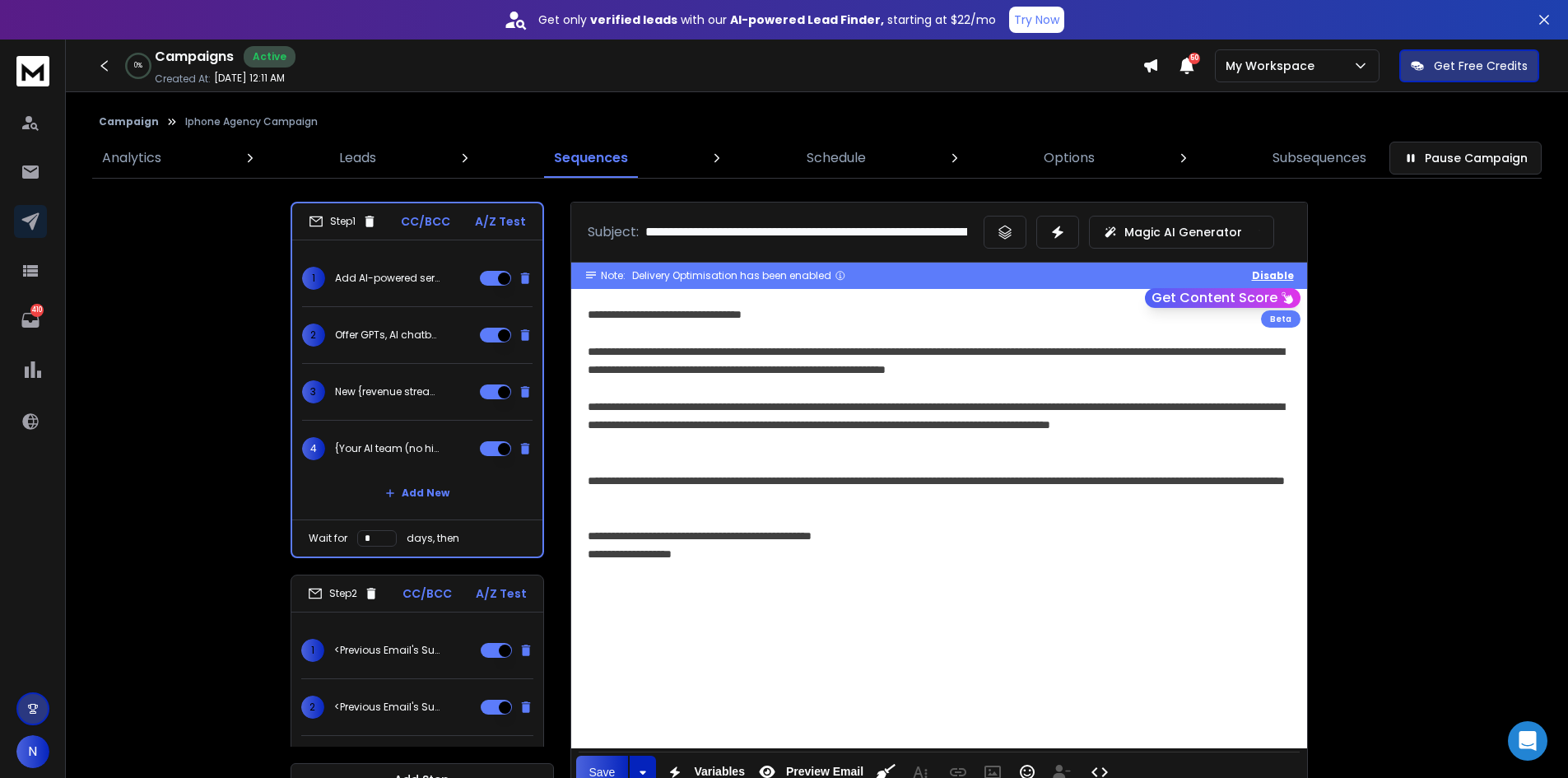
click at [390, 385] on div "3 New {revenue streams|income sources|profit paths} for agencies — powered by {…" at bounding box center [371, 392] width 139 height 23
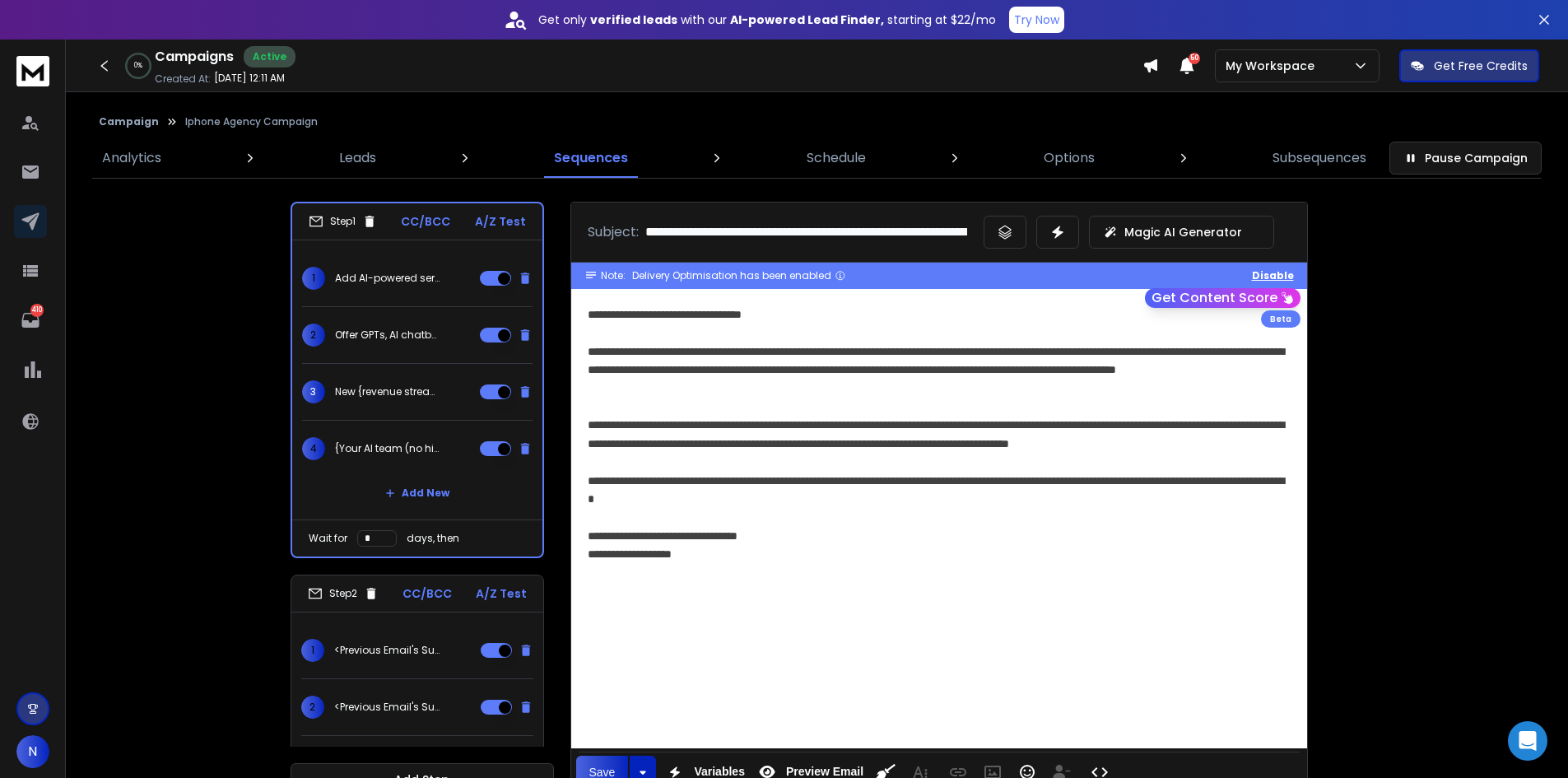
click at [390, 334] on p "Offer GPTs, AI chatbots & automation — {white-labeled|custom|branded} for your …" at bounding box center [387, 335] width 106 height 14
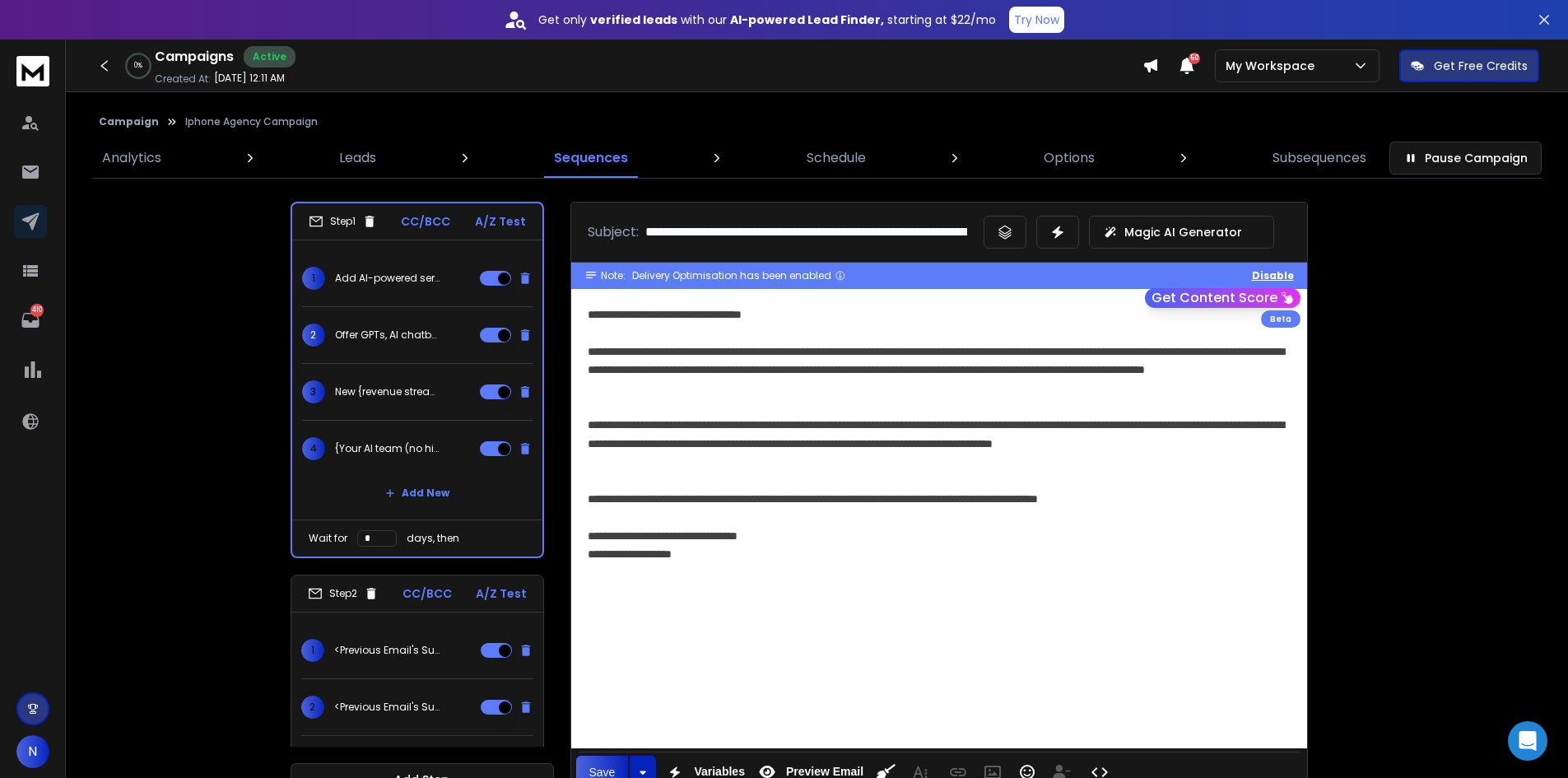
click at [396, 286] on div "1 Add AI-powered services to {{Company Name for Emails}} without hiring a dev" at bounding box center [371, 277] width 139 height 23
type input "**********"
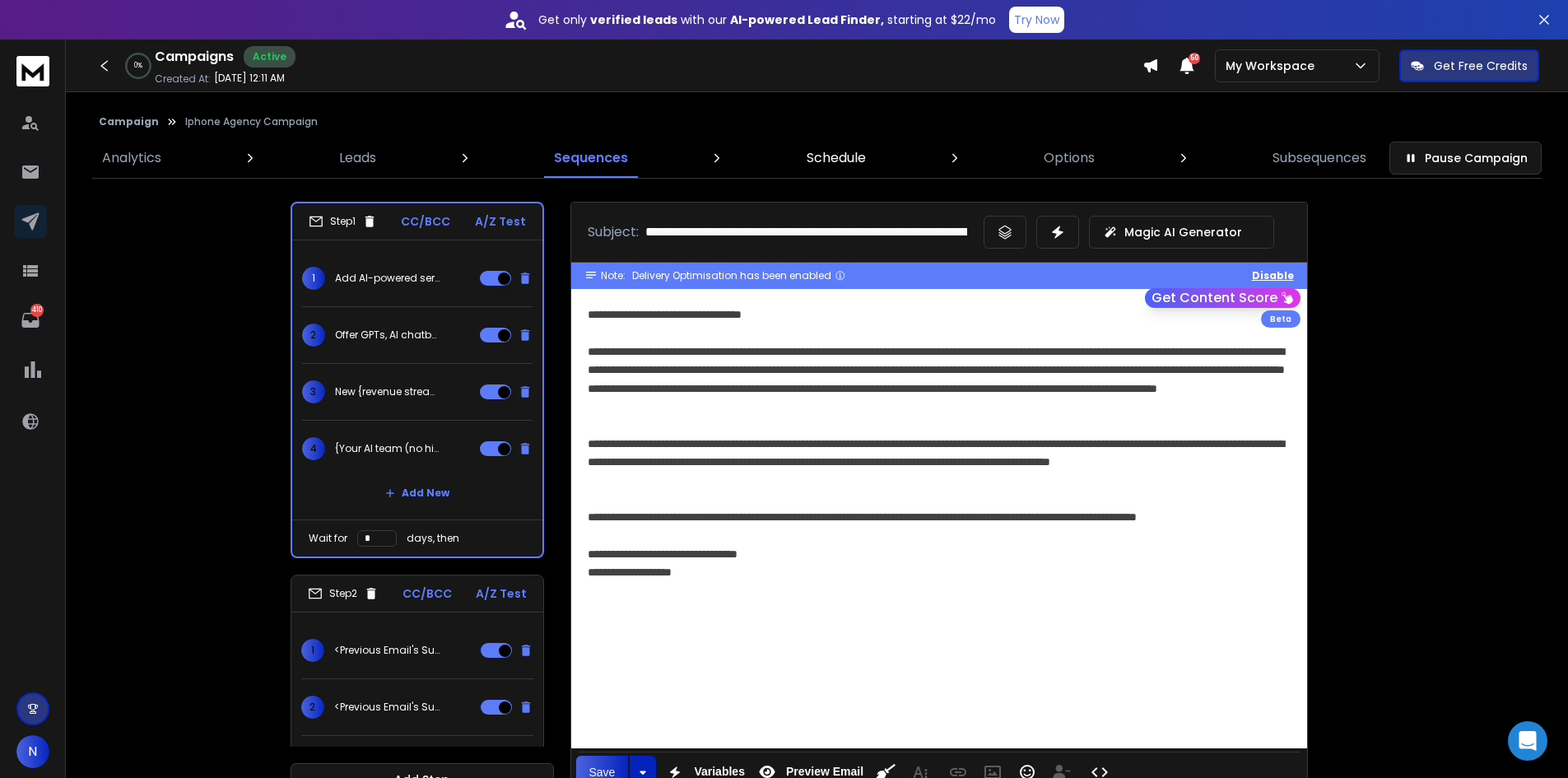
click at [855, 157] on p "Schedule" at bounding box center [836, 157] width 59 height 19
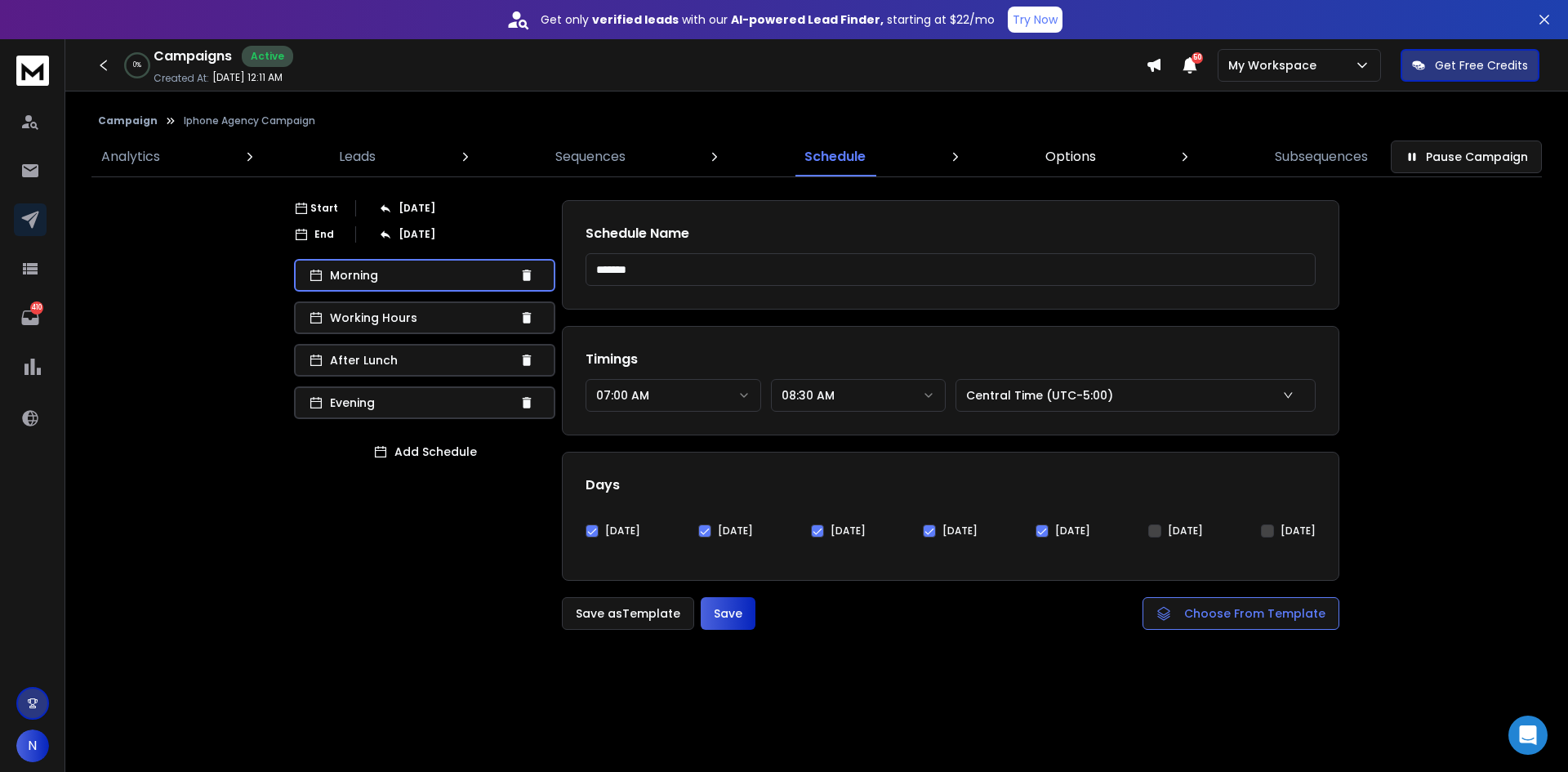
click at [1071, 156] on p "Options" at bounding box center [1071, 156] width 50 height 19
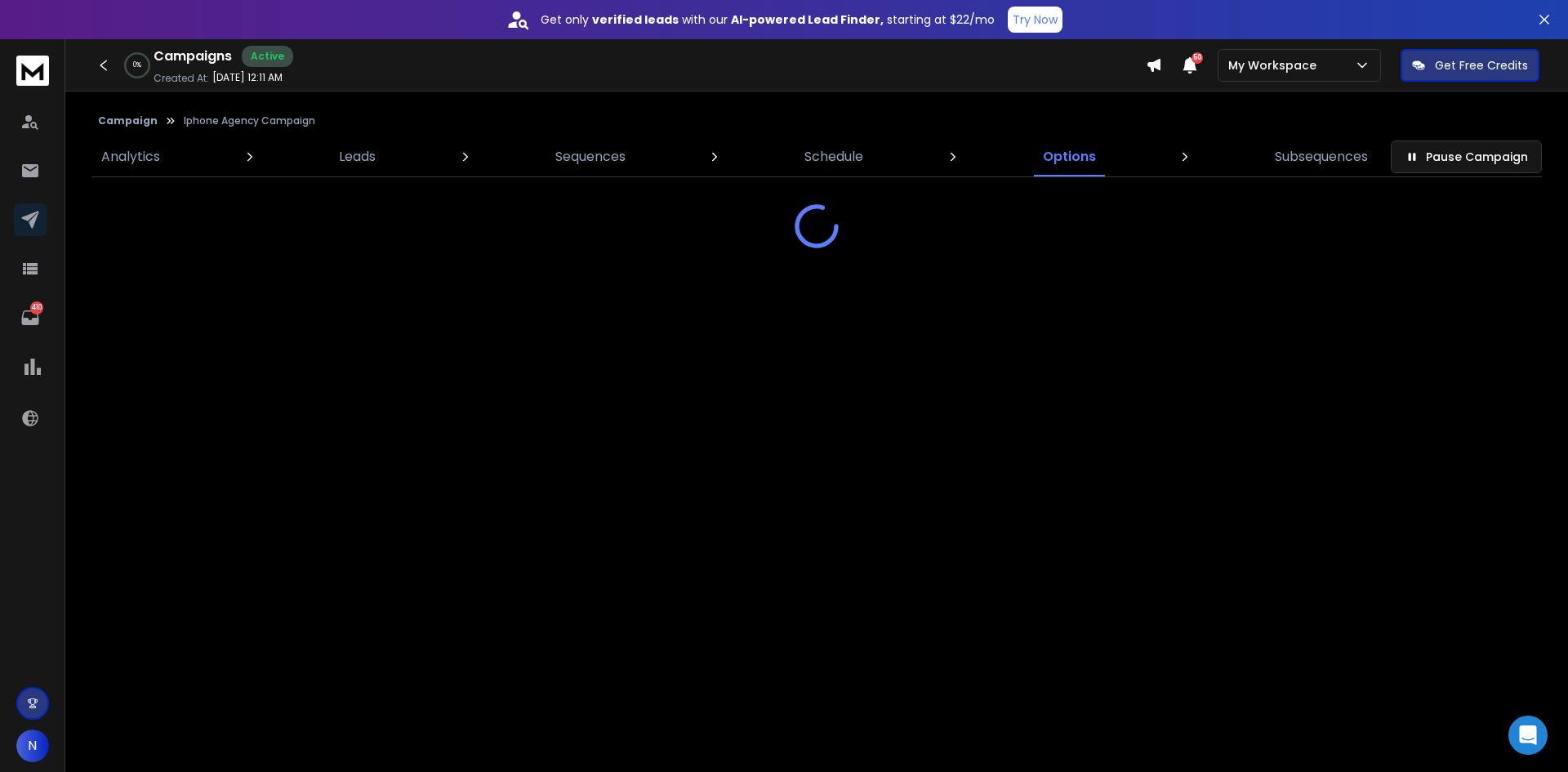
select select "*"
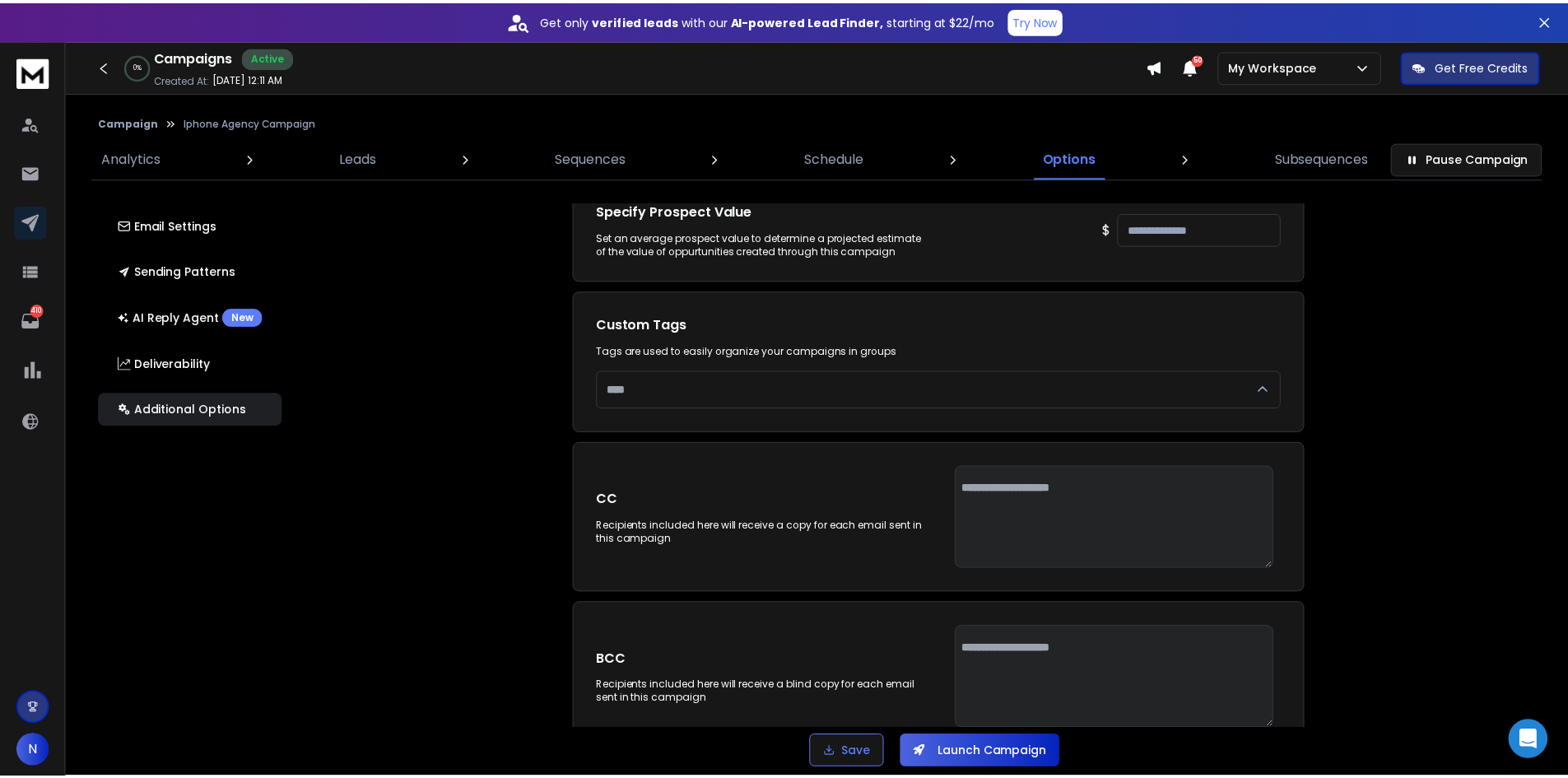
scroll to position [3585, 0]
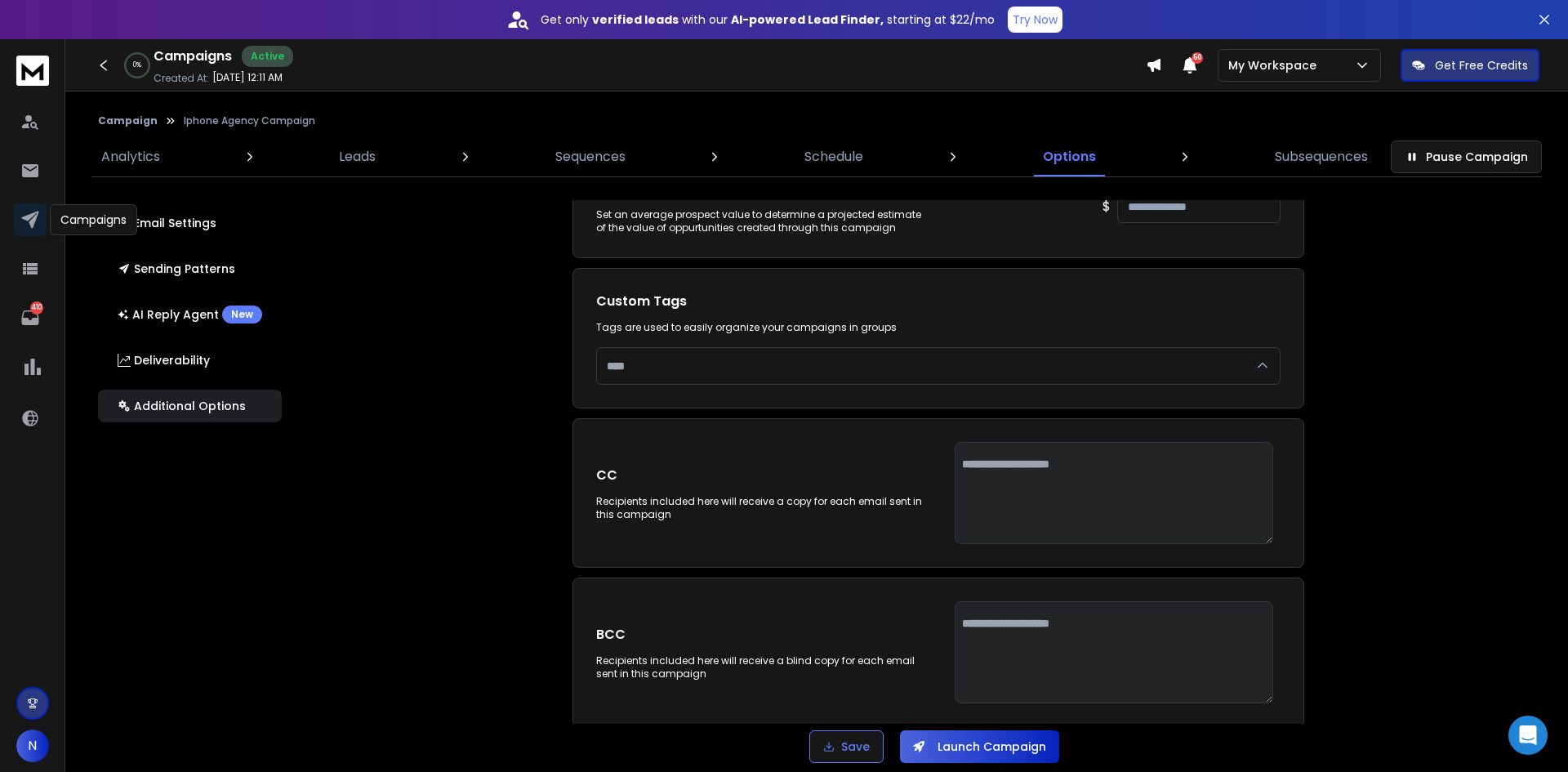
click at [24, 223] on icon at bounding box center [29, 219] width 19 height 19
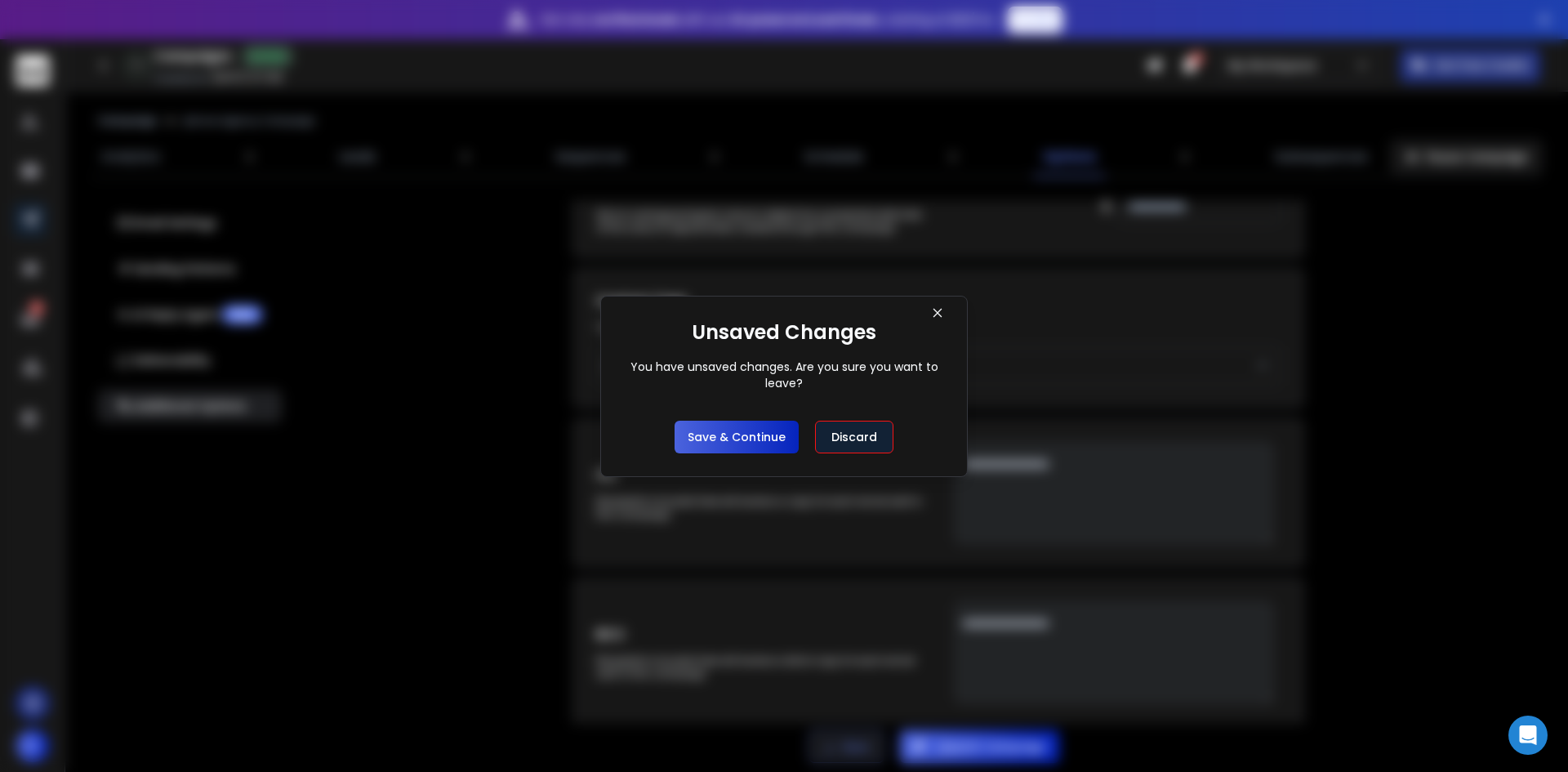
click at [852, 436] on button "Discard" at bounding box center [854, 436] width 78 height 33
